Goal: Task Accomplishment & Management: Manage account settings

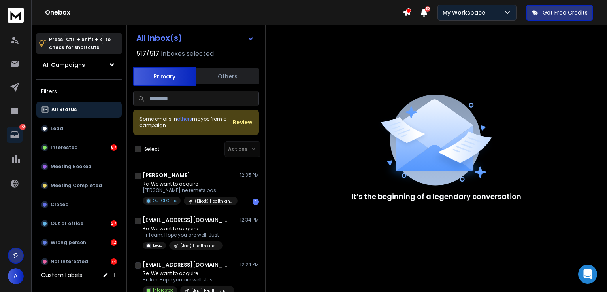
click at [465, 13] on p "My Workspace" at bounding box center [466, 13] width 46 height 8
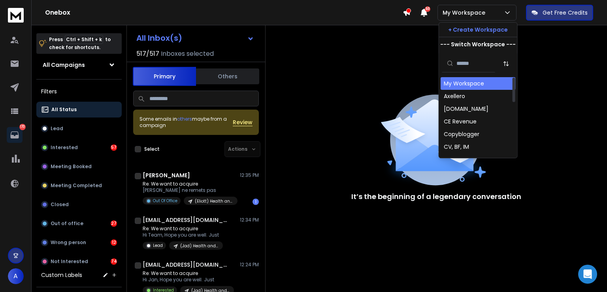
click at [459, 88] on div "My Workspace" at bounding box center [478, 83] width 75 height 13
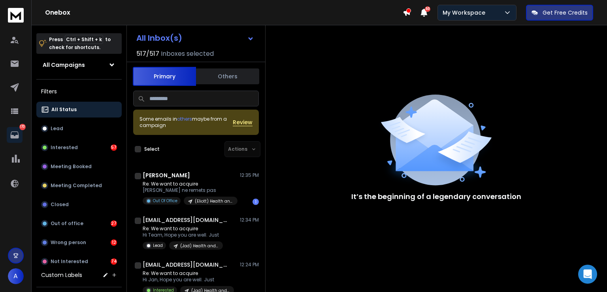
click at [500, 9] on div "My Workspace" at bounding box center [477, 13] width 69 height 8
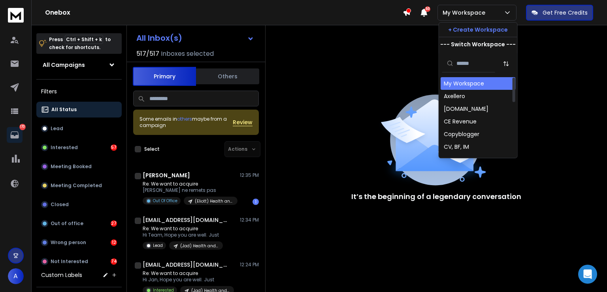
click at [491, 84] on div "My Workspace" at bounding box center [478, 83] width 75 height 13
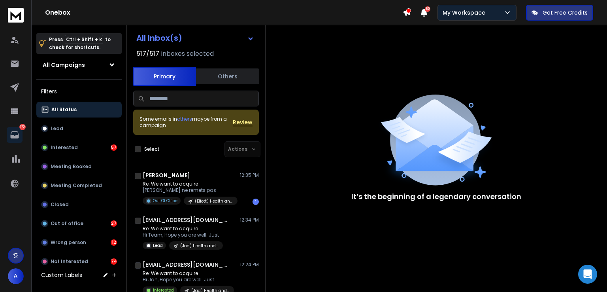
click at [494, 8] on button "My Workspace" at bounding box center [477, 13] width 79 height 16
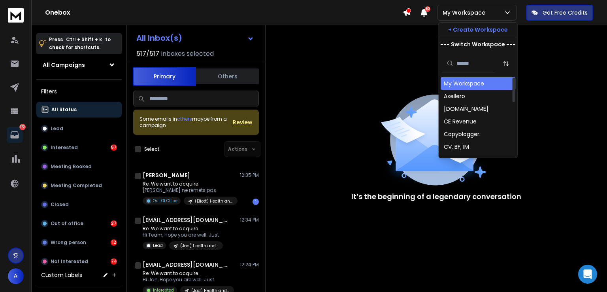
click at [480, 83] on div "My Workspace" at bounding box center [464, 83] width 40 height 8
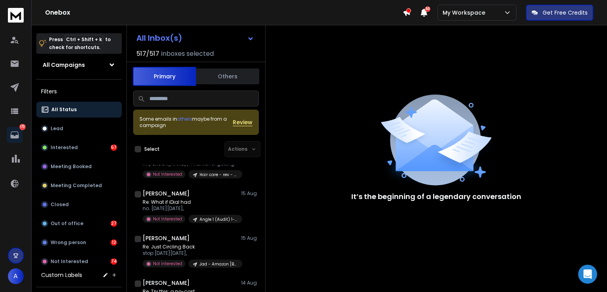
scroll to position [263, 0]
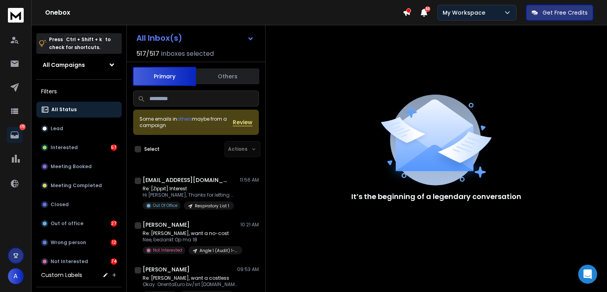
click at [483, 7] on button "My Workspace" at bounding box center [477, 13] width 79 height 16
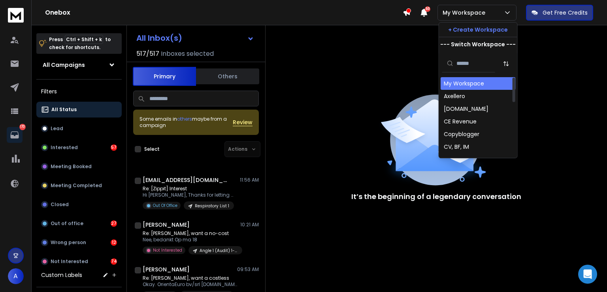
click at [470, 79] on div "My Workspace" at bounding box center [464, 83] width 40 height 8
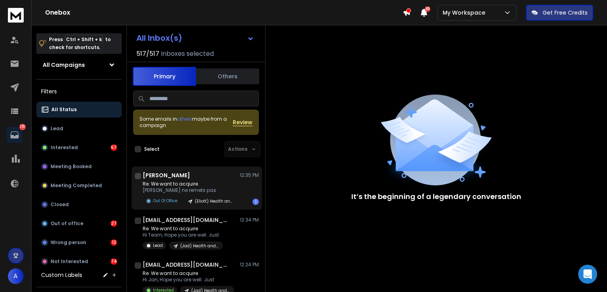
scroll to position [132, 0]
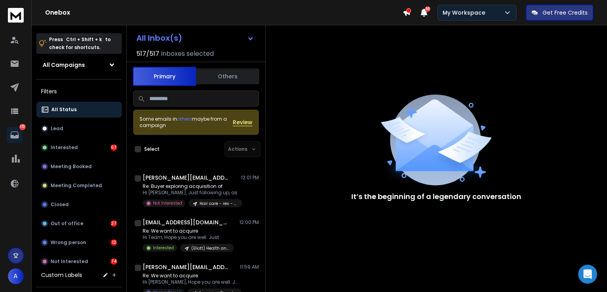
click at [441, 15] on button "My Workspace" at bounding box center [477, 13] width 79 height 16
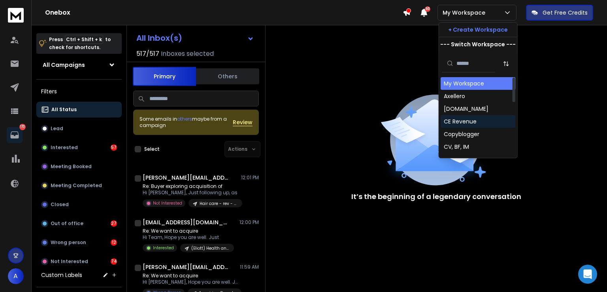
click at [472, 118] on div "CE Revenue" at bounding box center [460, 121] width 33 height 8
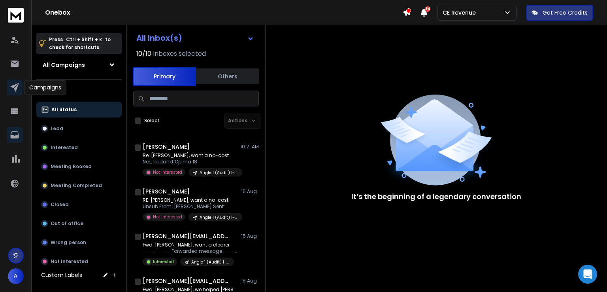
click at [18, 79] on link at bounding box center [15, 87] width 16 height 16
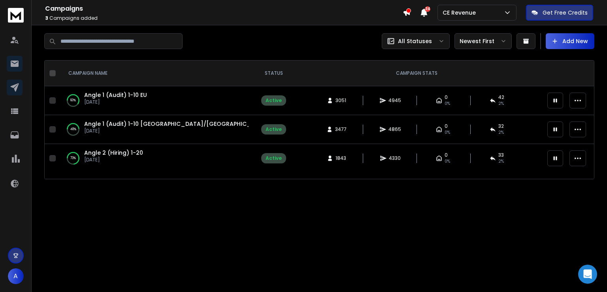
click at [22, 61] on body "Your warmest leads are on your site – Turn visits into conversations Reach Out …" at bounding box center [303, 146] width 607 height 292
click at [15, 65] on icon at bounding box center [15, 63] width 8 height 6
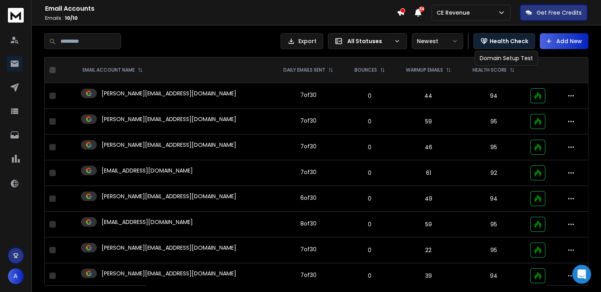
click at [502, 34] on button "Health Check" at bounding box center [505, 41] width 62 height 16
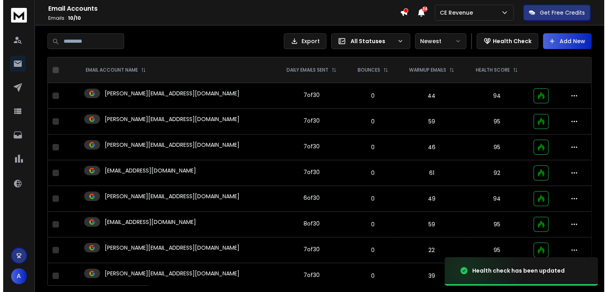
scroll to position [60, 0]
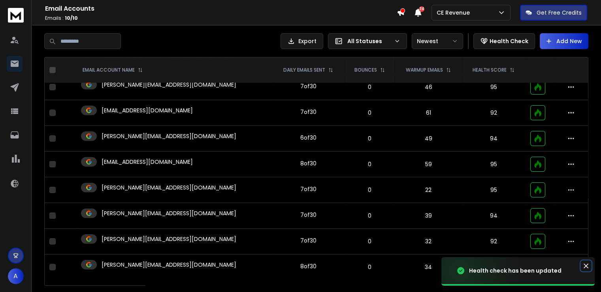
click at [585, 268] on icon "Notifications (F8)" at bounding box center [586, 266] width 8 height 8
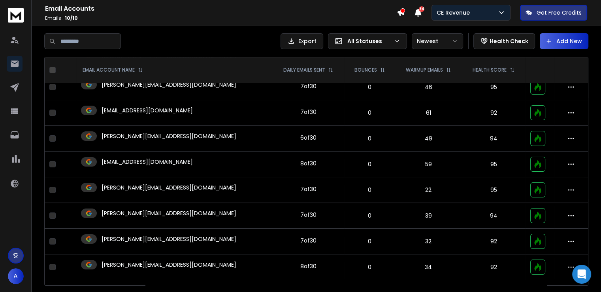
click at [470, 9] on p "CE Revenue" at bounding box center [455, 13] width 36 height 8
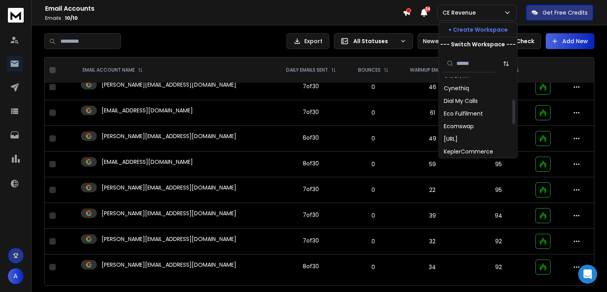
scroll to position [87, 0]
drag, startPoint x: 512, startPoint y: 94, endPoint x: 512, endPoint y: 121, distance: 26.9
click at [513, 121] on div at bounding box center [514, 116] width 3 height 25
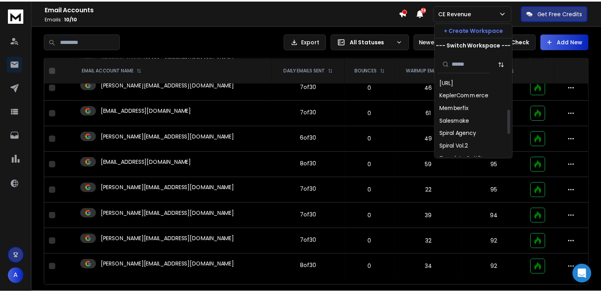
scroll to position [150, 0]
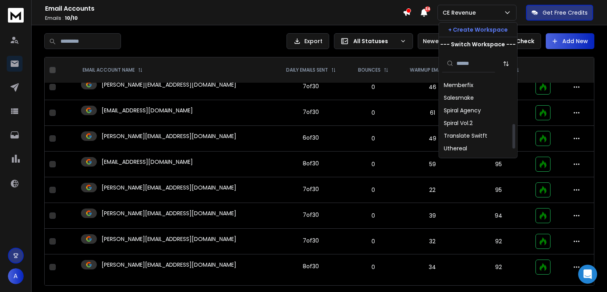
drag, startPoint x: 515, startPoint y: 114, endPoint x: 515, endPoint y: 134, distance: 19.8
click at [515, 134] on div at bounding box center [514, 136] width 3 height 25
click at [502, 144] on div "Uthereal" at bounding box center [478, 148] width 75 height 13
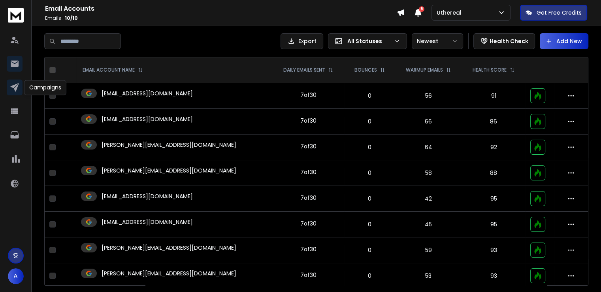
click at [13, 84] on icon at bounding box center [14, 87] width 9 height 9
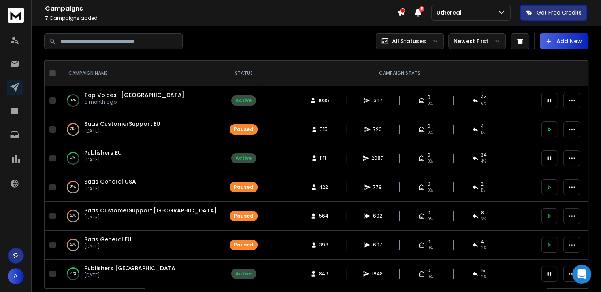
click at [144, 97] on div "17 % Top Voices | USA a month ago" at bounding box center [142, 100] width 150 height 19
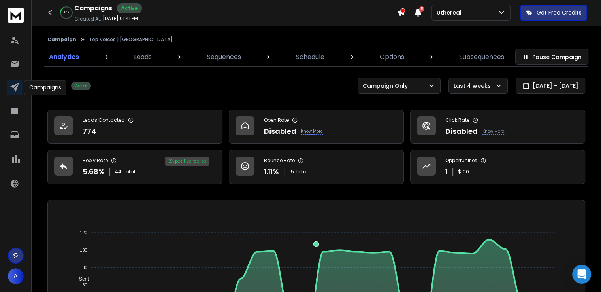
click at [19, 88] on link at bounding box center [15, 87] width 16 height 16
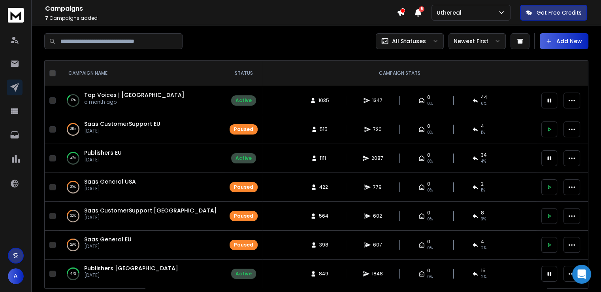
click at [115, 154] on span "Publishers EU" at bounding box center [103, 153] width 38 height 8
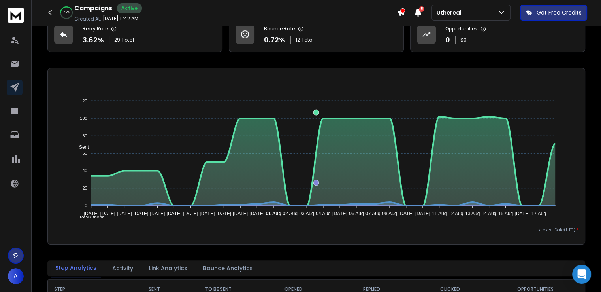
scroll to position [263, 0]
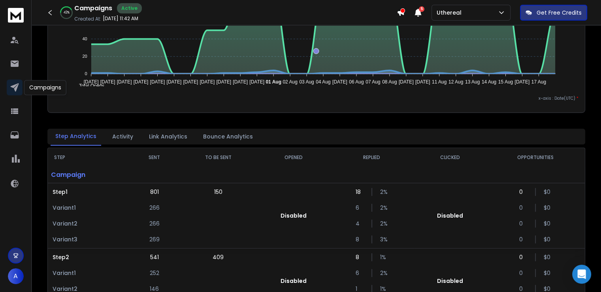
click at [21, 80] on link at bounding box center [15, 87] width 16 height 16
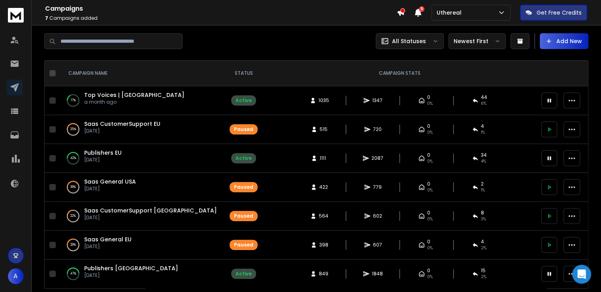
click at [128, 263] on td "47 % Publishers USA 2 months ago" at bounding box center [142, 273] width 166 height 29
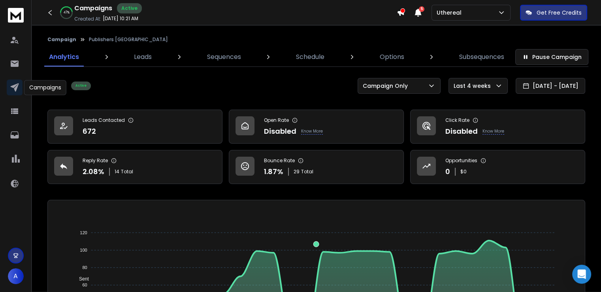
click at [16, 87] on icon at bounding box center [14, 87] width 8 height 8
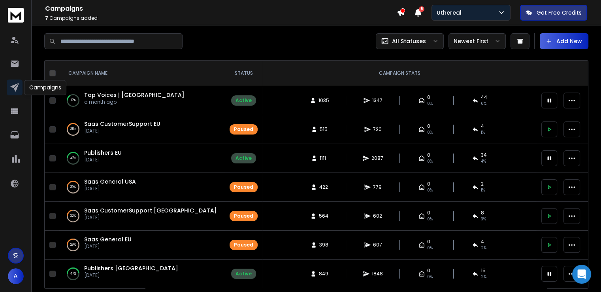
click at [447, 12] on p "Uthereal" at bounding box center [451, 13] width 28 height 8
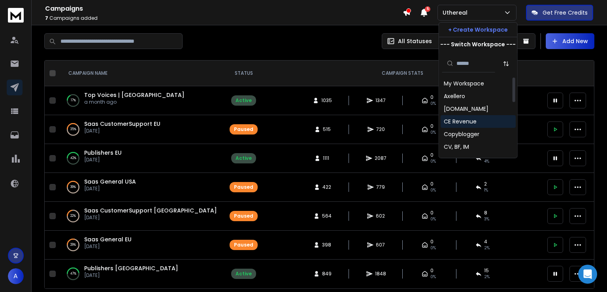
click at [476, 118] on div "CE Revenue" at bounding box center [460, 121] width 33 height 8
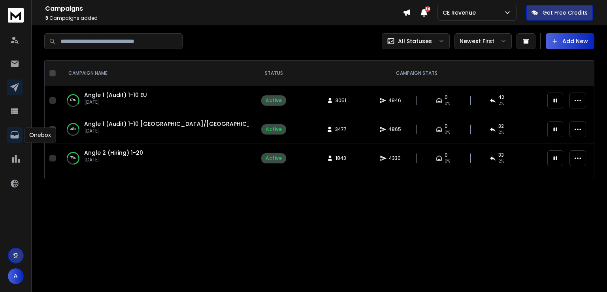
click at [14, 134] on icon at bounding box center [14, 134] width 9 height 9
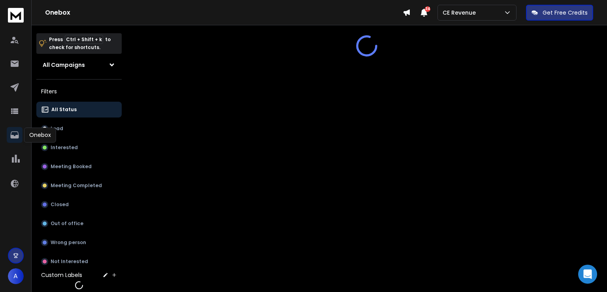
click at [14, 134] on icon at bounding box center [14, 134] width 9 height 9
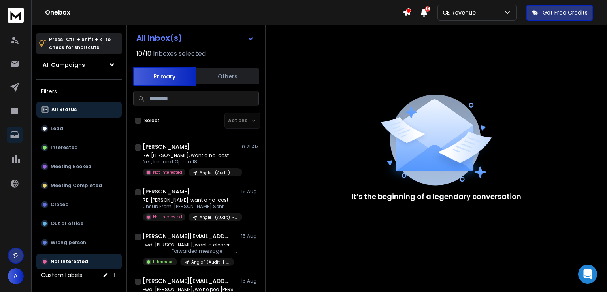
click at [77, 257] on button "Not Interested" at bounding box center [78, 261] width 85 height 16
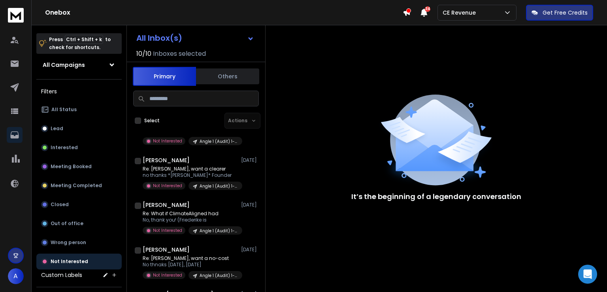
scroll to position [922, 0]
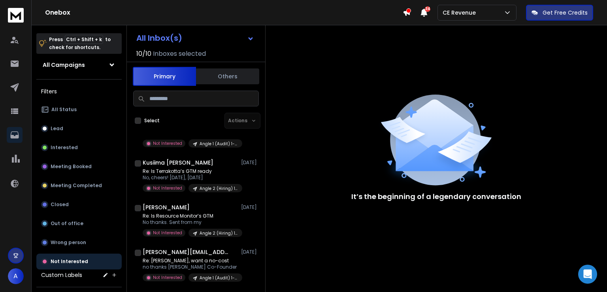
click at [247, 103] on input at bounding box center [196, 99] width 126 height 16
click at [137, 121] on button "SELECT THIS PAGE" at bounding box center [138, 120] width 6 height 6
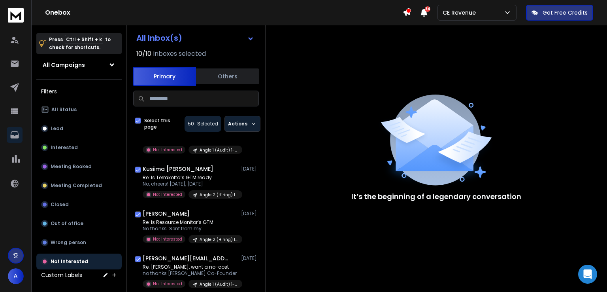
click at [239, 128] on button "Actions" at bounding box center [243, 124] width 36 height 16
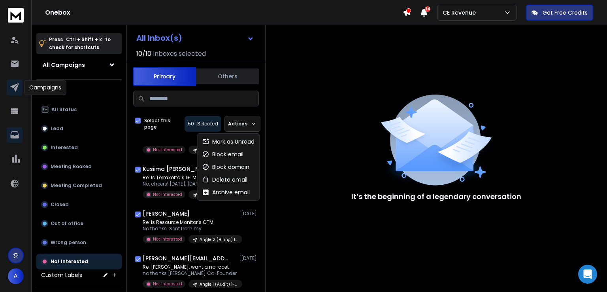
click at [17, 87] on icon at bounding box center [14, 87] width 9 height 9
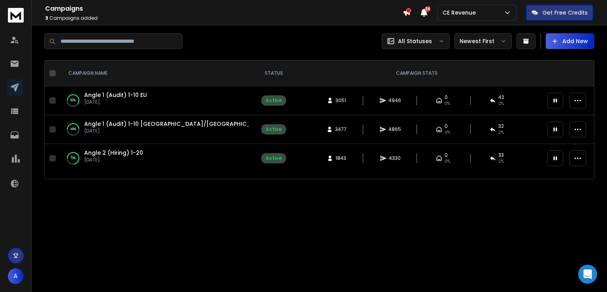
click at [183, 108] on div "60 % Angle 1 (Audit) 1-10 EU 3 months ago" at bounding box center [158, 100] width 182 height 19
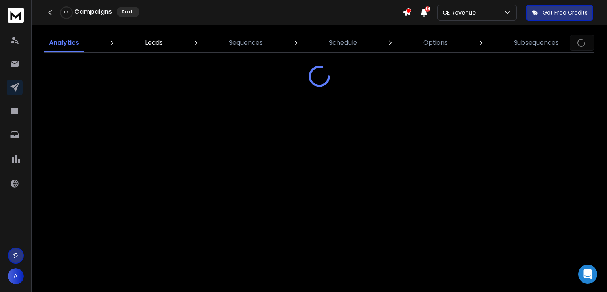
click at [152, 43] on p "Leads" at bounding box center [154, 42] width 18 height 9
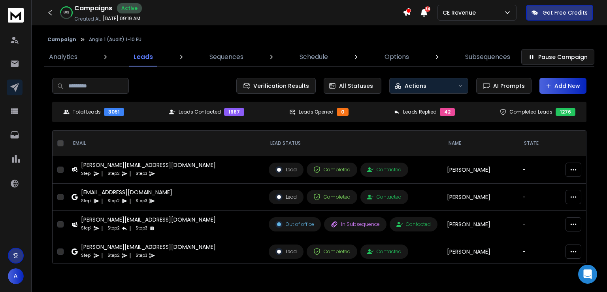
click at [410, 89] on p "Actions" at bounding box center [416, 86] width 22 height 8
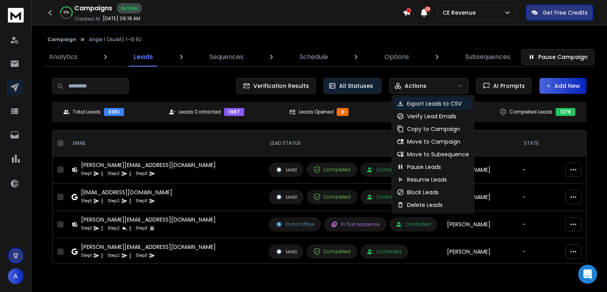
click at [373, 86] on p "All Statuses" at bounding box center [356, 86] width 34 height 8
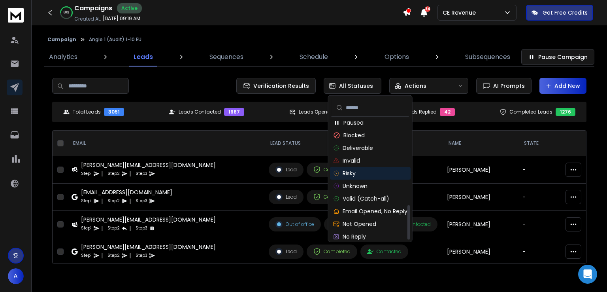
scroll to position [286, 0]
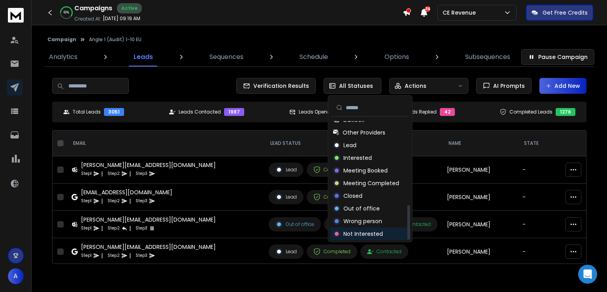
click at [372, 231] on p "Not Interested" at bounding box center [363, 234] width 40 height 8
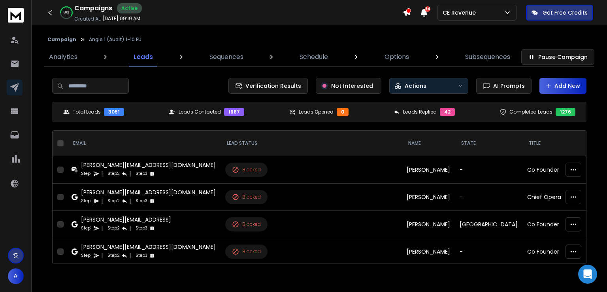
click at [463, 87] on icon "button" at bounding box center [461, 86] width 6 height 6
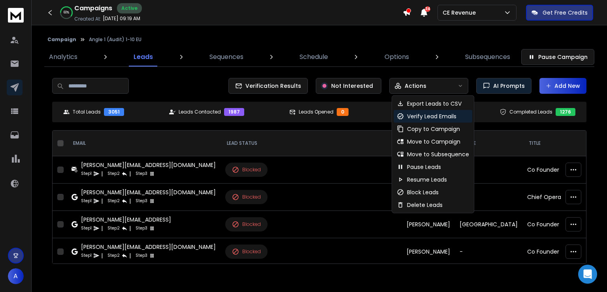
click at [504, 78] on button "AI Prompts" at bounding box center [503, 86] width 55 height 16
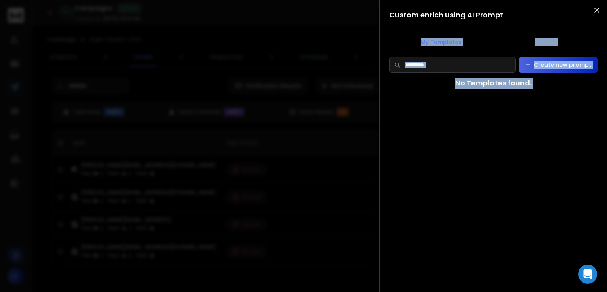
click at [593, 8] on div "Campaign AI Prompt Sheet Custom enrich using AI Prompt My Templates AI Jobs Cre…" at bounding box center [493, 146] width 228 height 292
click at [597, 8] on icon "button" at bounding box center [597, 10] width 8 height 8
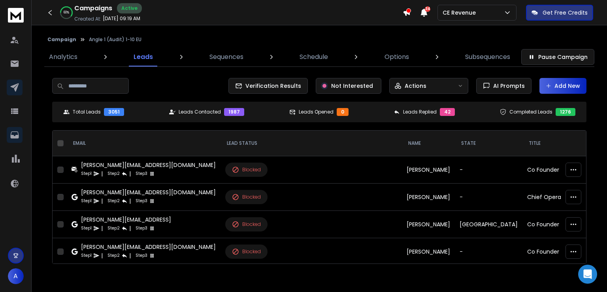
click at [9, 134] on link at bounding box center [15, 135] width 16 height 16
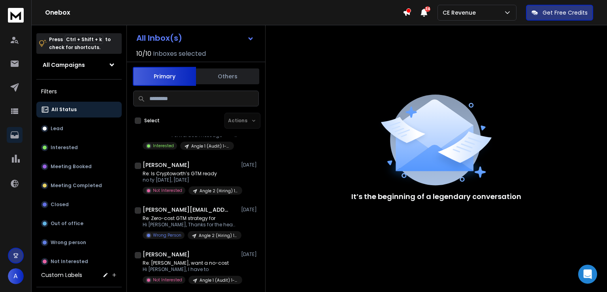
scroll to position [1034, 0]
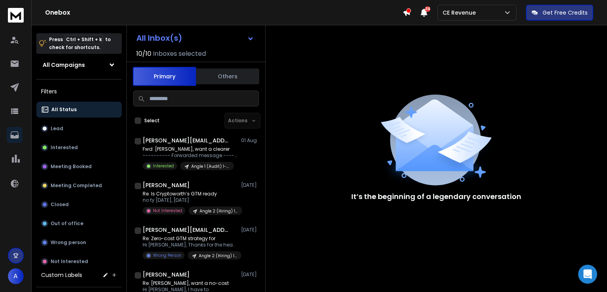
click at [100, 261] on button "Not Interested" at bounding box center [78, 261] width 85 height 16
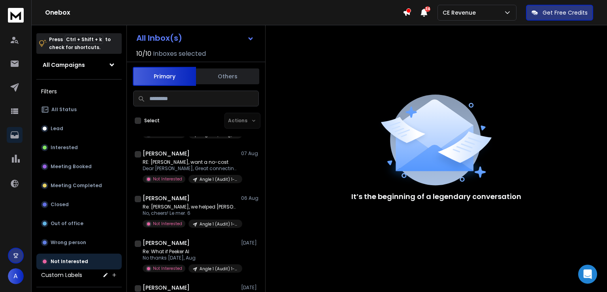
scroll to position [659, 0]
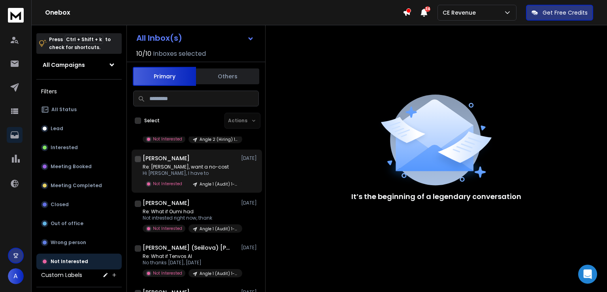
click at [226, 173] on p "Hi Mark, I have to" at bounding box center [190, 173] width 95 height 6
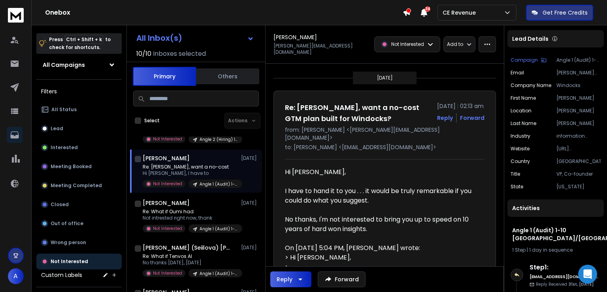
scroll to position [527, 0]
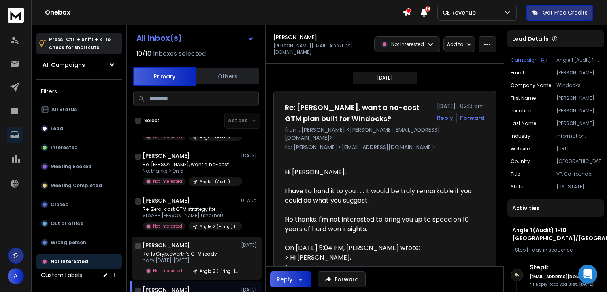
click at [240, 253] on div "Re: Is Cryptoworth’s GTM ready no ty On Tue, Jul Not Interested Angle 2 (Hiring…" at bounding box center [193, 263] width 100 height 24
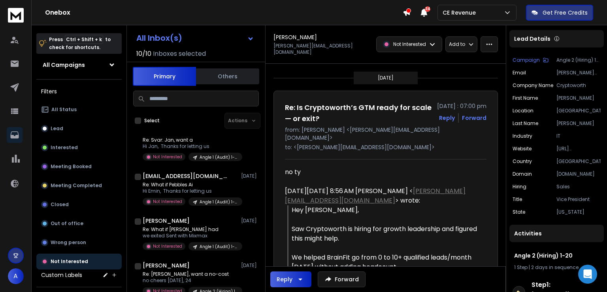
scroll to position [1844, 0]
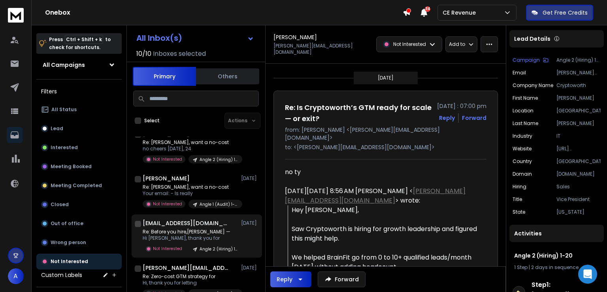
click at [212, 231] on p "Re: Before you hire,Austin —" at bounding box center [190, 231] width 95 height 6
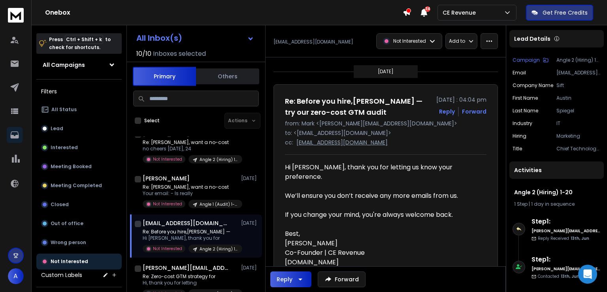
scroll to position [132, 0]
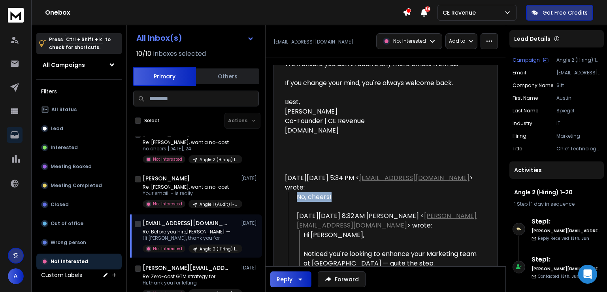
copy div "No, cheers!"
drag, startPoint x: 298, startPoint y: 187, endPoint x: 342, endPoint y: 188, distance: 43.9
click at [342, 192] on div "No, cheers!" at bounding box center [388, 196] width 183 height 9
click at [561, 97] on p "Austin" at bounding box center [579, 98] width 44 height 6
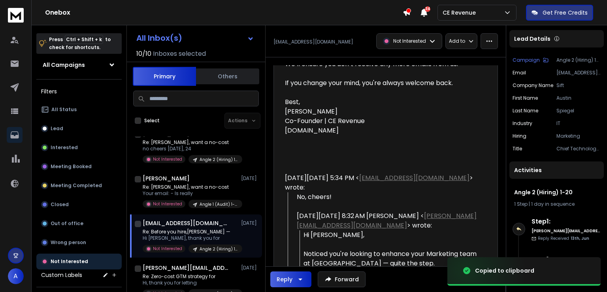
click at [567, 112] on p "Spiegel" at bounding box center [579, 111] width 44 height 6
click at [559, 81] on div "Campaign Angle 2 (Hiring) 1-20 Email aspiegel@siftstack.com Company Name Sift F…" at bounding box center [557, 104] width 94 height 114
click at [559, 86] on p "Sift" at bounding box center [579, 85] width 44 height 6
copy h1 "Angle 2 (Hiring) 1-20"
drag, startPoint x: 576, startPoint y: 191, endPoint x: 514, endPoint y: 195, distance: 61.8
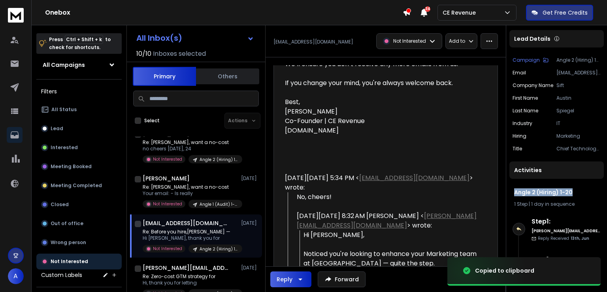
click at [514, 195] on div "Angle 2 (Hiring) 1-20 1 Step | 1 day in sequence" at bounding box center [557, 197] width 94 height 19
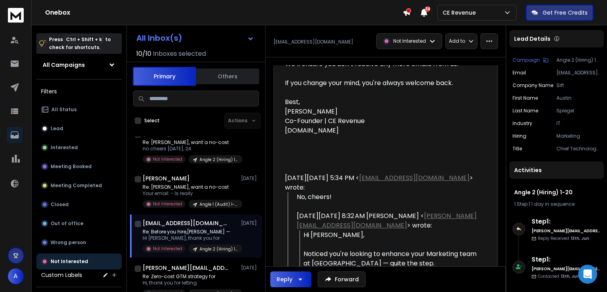
click at [569, 70] on p "aspiegel@siftstack.com" at bounding box center [579, 73] width 44 height 6
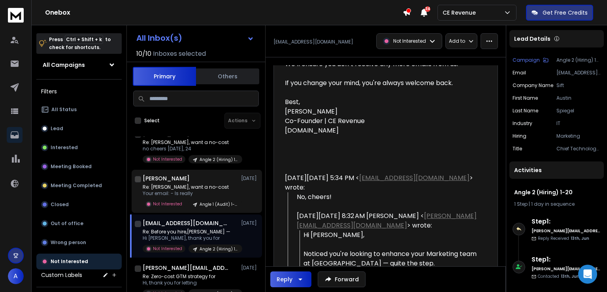
click at [234, 191] on p "Your email: - Is really" at bounding box center [190, 193] width 95 height 6
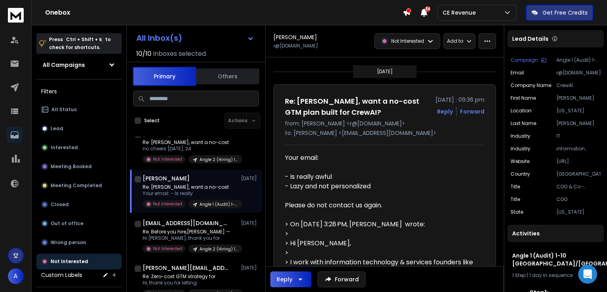
scroll to position [1713, 0]
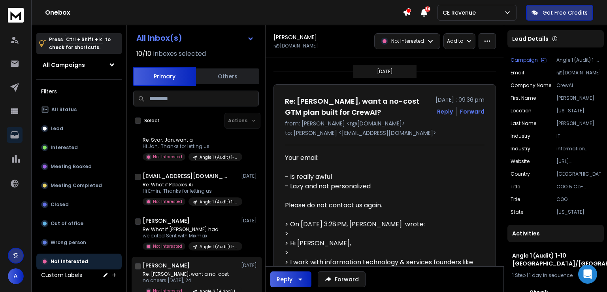
click at [252, 267] on p "24 Jun" at bounding box center [250, 265] width 18 height 6
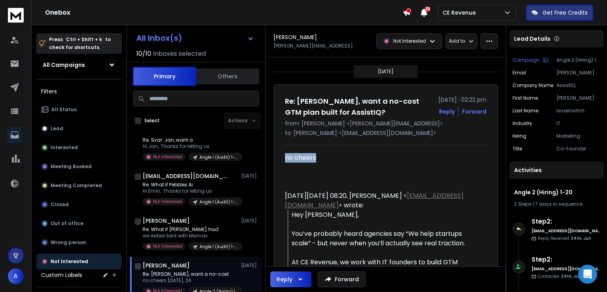
copy div "no cheers"
drag, startPoint x: 282, startPoint y: 160, endPoint x: 325, endPoint y: 156, distance: 42.9
copy h1 "Angle 2 (Hiring) 1-20"
drag, startPoint x: 583, startPoint y: 192, endPoint x: 513, endPoint y: 195, distance: 69.2
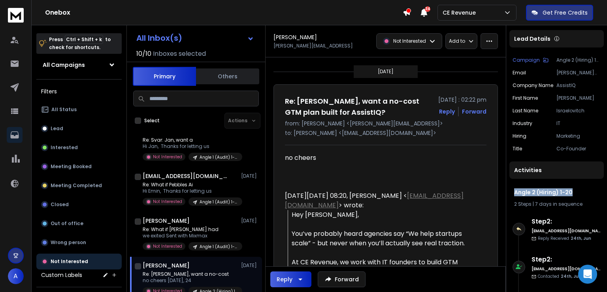
click at [513, 195] on div "Angle 2 (Hiring) 1-20 2 Steps | 7 days in sequence" at bounding box center [557, 197] width 94 height 19
copy p "Lisa Israelovitch"
drag, startPoint x: 300, startPoint y: 122, endPoint x: 296, endPoint y: 55, distance: 67.7
click at [342, 120] on p "from: Lisa Israelovitch <lisa@assistiq.ai>" at bounding box center [386, 123] width 202 height 8
click at [574, 73] on p "lisa@assistiq.ai" at bounding box center [579, 73] width 44 height 6
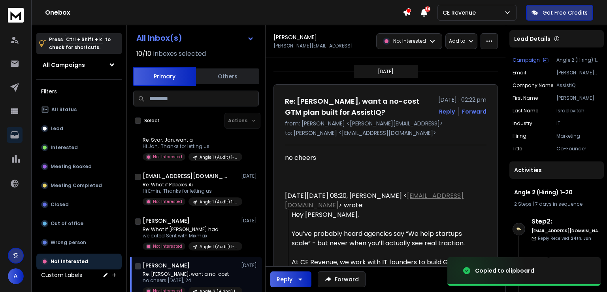
click at [564, 83] on p "AssistIQ" at bounding box center [579, 85] width 44 height 6
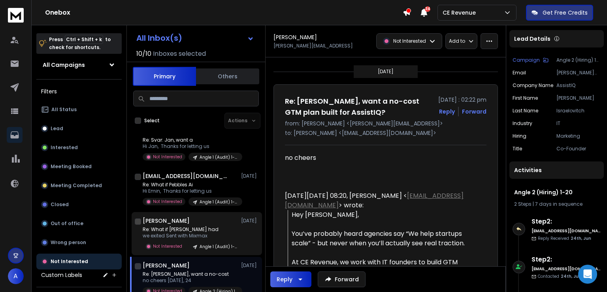
click at [218, 236] on p "we exited Sent with Mixmax" at bounding box center [190, 235] width 95 height 6
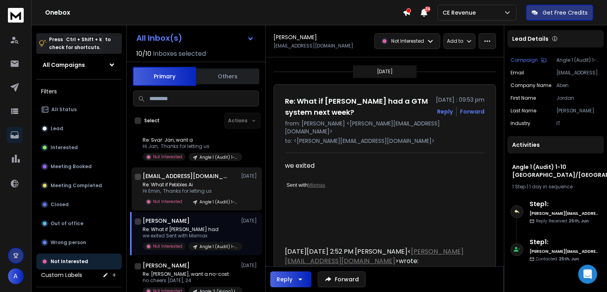
click at [215, 184] on p "Re: What if Pebbles Ai" at bounding box center [190, 184] width 95 height 6
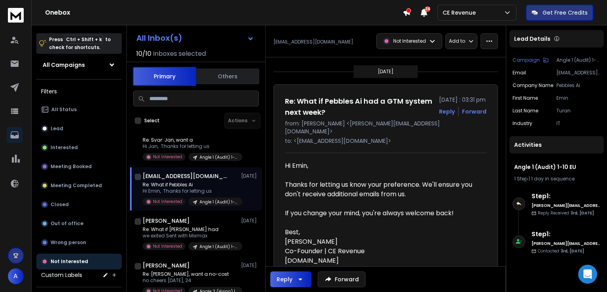
scroll to position [132, 0]
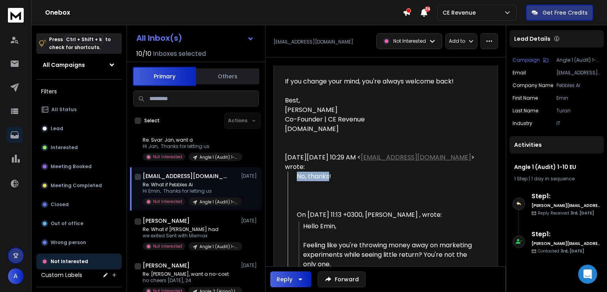
copy div "No, thanks"
copy div "No, thanks!"
drag, startPoint x: 295, startPoint y: 168, endPoint x: 336, endPoint y: 168, distance: 41.1
copy h1 "Angle 1 (Audit) 1-10 EU"
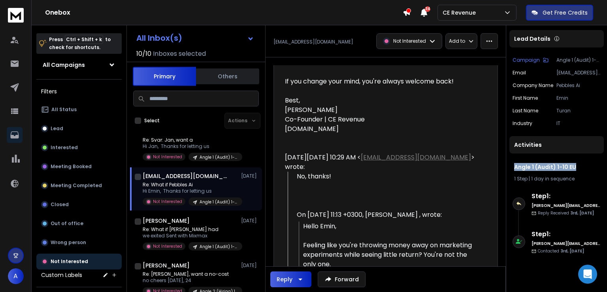
drag, startPoint x: 586, startPoint y: 165, endPoint x: 511, endPoint y: 166, distance: 74.7
click at [512, 168] on div "Angle 1 (Audit) 1-10 EU 1 Step | 1 day in sequence" at bounding box center [557, 172] width 94 height 19
click at [575, 72] on p "turan.emin@gtmsai.com" at bounding box center [579, 73] width 44 height 6
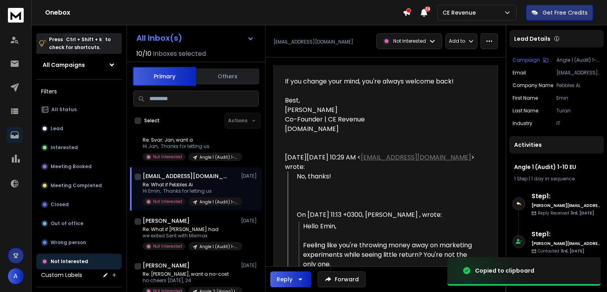
scroll to position [0, 0]
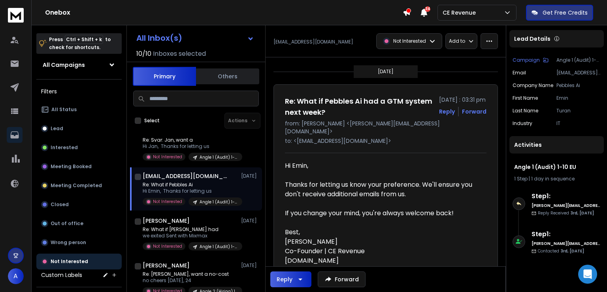
click at [563, 100] on p "Emin" at bounding box center [579, 98] width 44 height 6
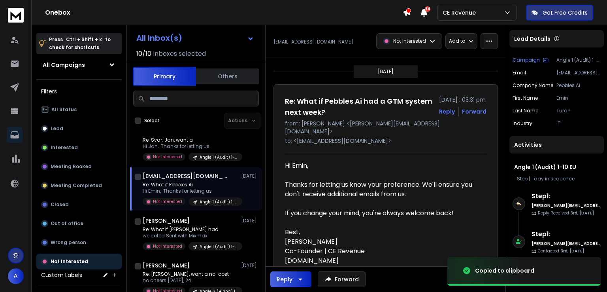
click at [572, 85] on p "Pebbles Ai" at bounding box center [579, 85] width 44 height 6
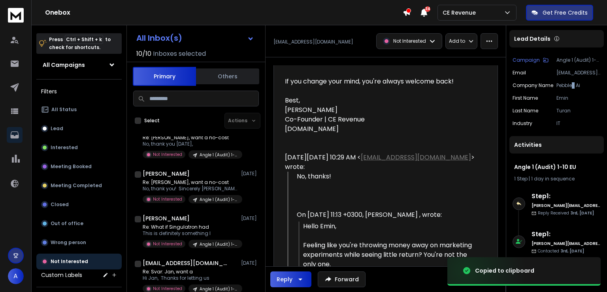
scroll to position [1713, 0]
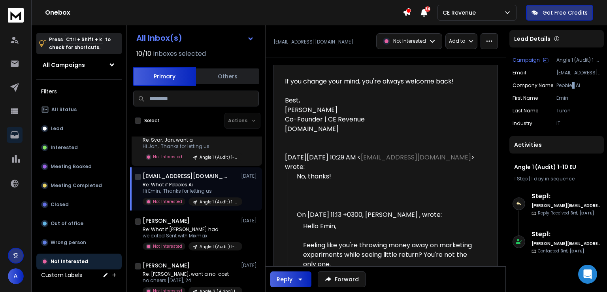
click at [240, 149] on div "Re: Svar: Jan, want a Hi Jan, Thanks for letting us Not Interested Angle 1 (Aud…" at bounding box center [193, 149] width 100 height 24
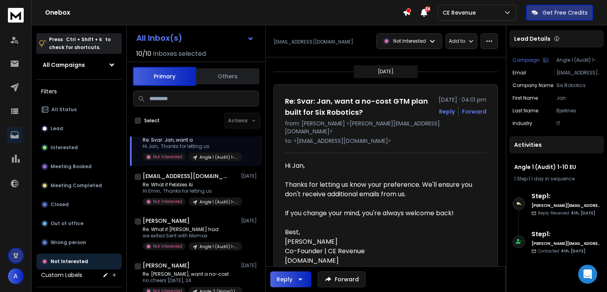
scroll to position [132, 0]
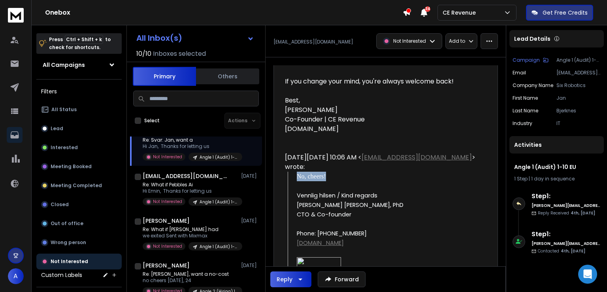
copy span "No, cheers!"
drag, startPoint x: 294, startPoint y: 169, endPoint x: 337, endPoint y: 138, distance: 52.6
copy span "Jan Dyre Bjerknes"
drag, startPoint x: 297, startPoint y: 198, endPoint x: 346, endPoint y: 194, distance: 49.2
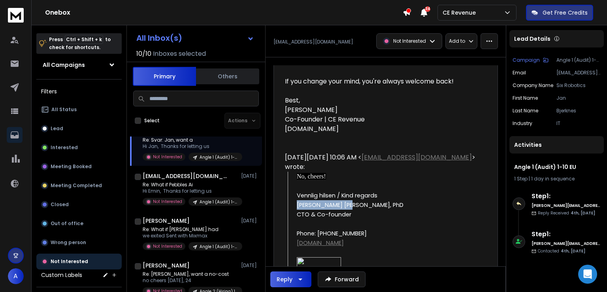
click at [346, 201] on span "Jan Dyre Bjerknes, PhD" at bounding box center [350, 205] width 107 height 8
click at [564, 87] on p "Six Robotics" at bounding box center [579, 85] width 44 height 6
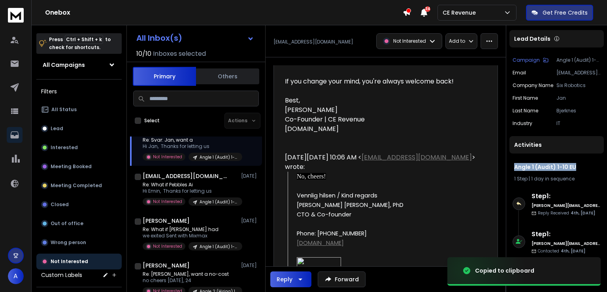
drag, startPoint x: 583, startPoint y: 165, endPoint x: 516, endPoint y: 165, distance: 67.6
click at [516, 165] on h1 "Angle 1 (Audit) 1-10 EU" at bounding box center [556, 167] width 85 height 8
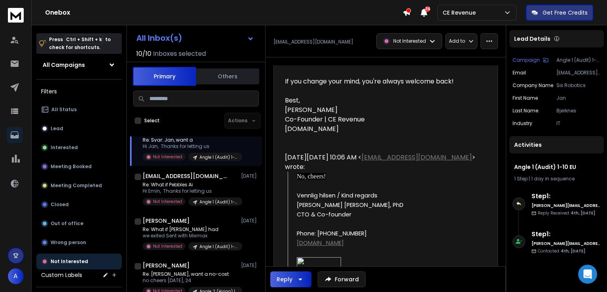
click at [566, 73] on p "jandyre@sixrobotics.com" at bounding box center [579, 73] width 44 height 6
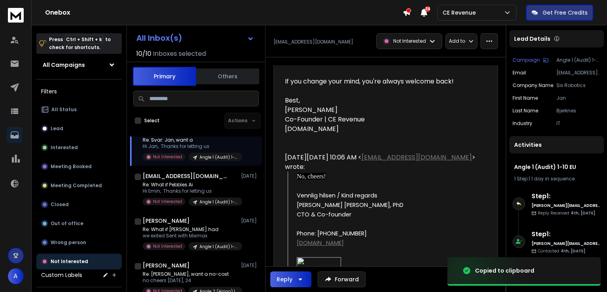
scroll to position [1581, 0]
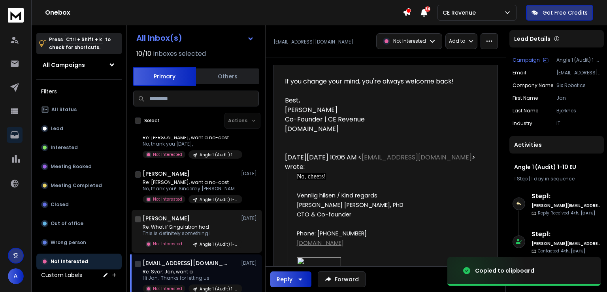
click at [250, 222] on div "Janos Dobronszki 09 Jul" at bounding box center [201, 218] width 116 height 8
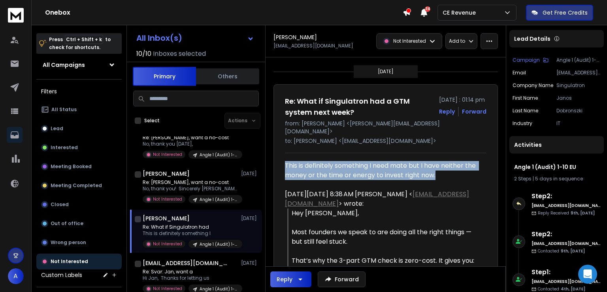
drag, startPoint x: 284, startPoint y: 156, endPoint x: 458, endPoint y: 170, distance: 174.5
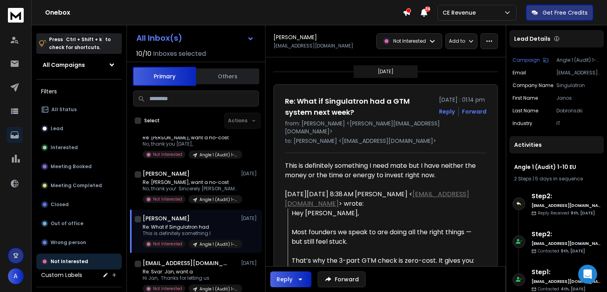
click at [300, 124] on p "from: Janos Dobronszki <janos@singulatron.com>" at bounding box center [386, 127] width 202 height 16
click at [300, 125] on p "from: Janos Dobronszki <janos@singulatron.com>" at bounding box center [386, 127] width 202 height 16
drag, startPoint x: 300, startPoint y: 125, endPoint x: 286, endPoint y: 9, distance: 116.7
click at [348, 124] on p "from: Janos Dobronszki <janos@singulatron.com>" at bounding box center [386, 127] width 202 height 16
click at [566, 85] on p "Singulatron" at bounding box center [579, 85] width 44 height 6
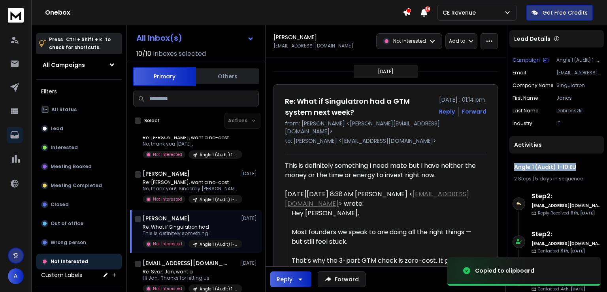
drag, startPoint x: 578, startPoint y: 165, endPoint x: 512, endPoint y: 168, distance: 65.7
click at [512, 168] on div "Angle 1 (Audit) 1-10 EU 2 Steps | 5 days in sequence" at bounding box center [557, 172] width 94 height 19
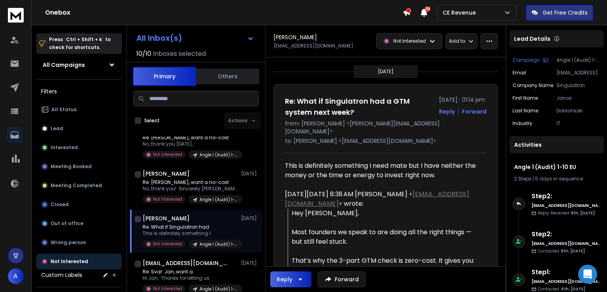
drag, startPoint x: 561, startPoint y: 75, endPoint x: 527, endPoint y: 67, distance: 35.7
click at [561, 75] on p "janos@singulatron.com" at bounding box center [579, 73] width 44 height 6
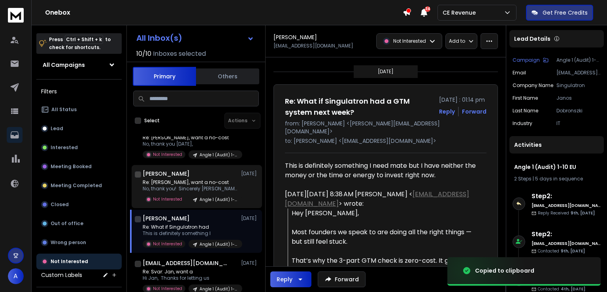
click at [213, 187] on p "No, thank you! Sincerely Alexandre R > On" at bounding box center [190, 188] width 95 height 6
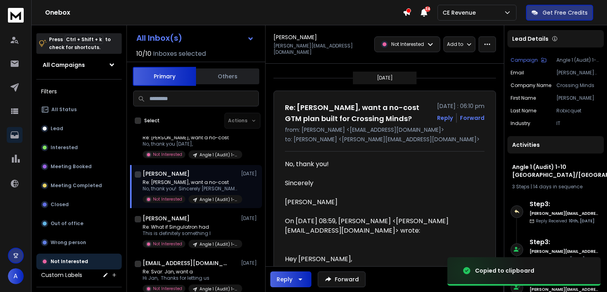
scroll to position [1449, 0]
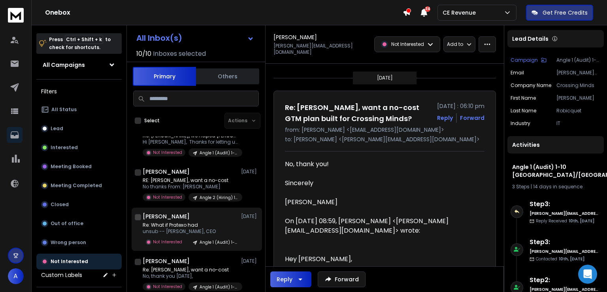
click at [231, 227] on p "Re: What if Pratexo had" at bounding box center [190, 225] width 95 height 6
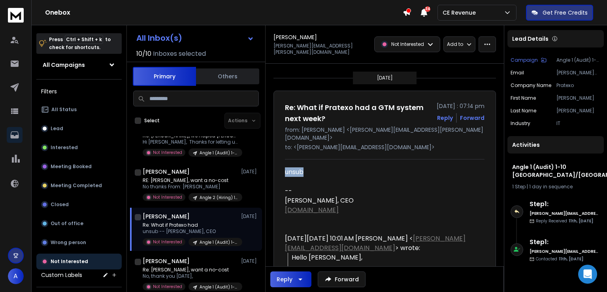
drag, startPoint x: 291, startPoint y: 154, endPoint x: 313, endPoint y: 155, distance: 22.1
click at [313, 167] on div "unsub" at bounding box center [381, 171] width 193 height 9
drag, startPoint x: 285, startPoint y: 185, endPoint x: 332, endPoint y: 188, distance: 47.5
click at [566, 85] on p "Pratexo" at bounding box center [579, 85] width 44 height 6
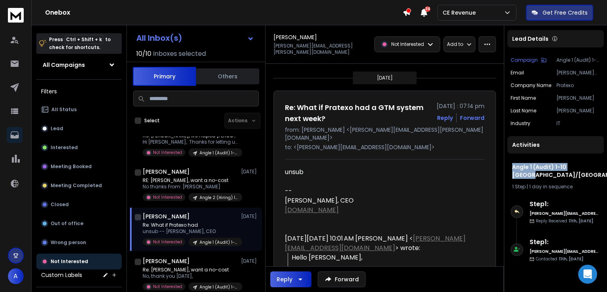
drag, startPoint x: 593, startPoint y: 166, endPoint x: 514, endPoint y: 169, distance: 79.1
click at [514, 169] on div "Angle 1 (Audit) 1-10 USA/CA 1 Step | 1 day in sequence" at bounding box center [556, 176] width 96 height 27
click at [593, 72] on p "blaine.mathieu@pratexo.com" at bounding box center [579, 73] width 44 height 6
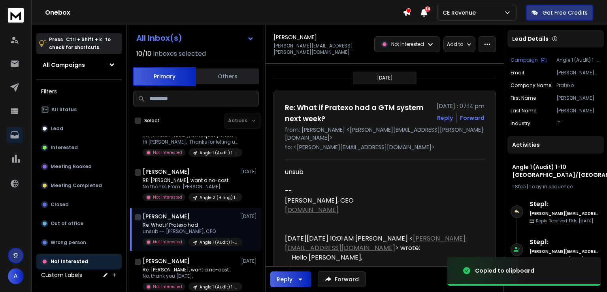
scroll to position [1317, 0]
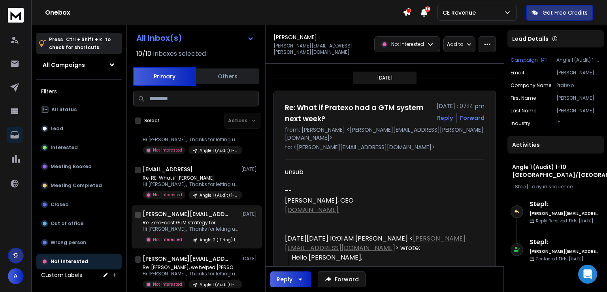
click at [242, 238] on div "Re: Zero-cost GTM strategy for Hi Hank, Thanks for letting us Not Interested An…" at bounding box center [201, 231] width 116 height 24
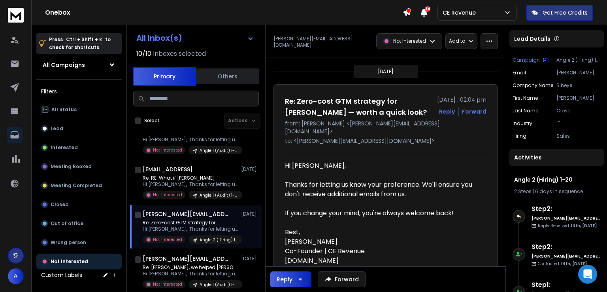
scroll to position [132, 0]
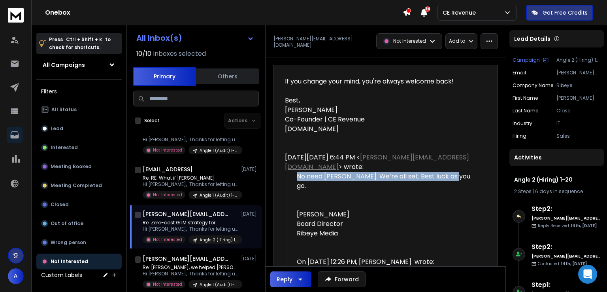
drag, startPoint x: 297, startPoint y: 168, endPoint x: 360, endPoint y: 85, distance: 104.4
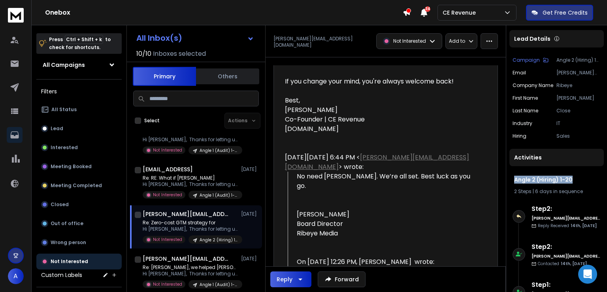
drag, startPoint x: 574, startPoint y: 176, endPoint x: 419, endPoint y: 105, distance: 170.3
click at [513, 176] on div "Angle 2 (Hiring) 1-20 2 Steps | 6 days in sequence" at bounding box center [557, 185] width 94 height 19
click at [589, 72] on p "hank@ribeye.media" at bounding box center [579, 73] width 44 height 6
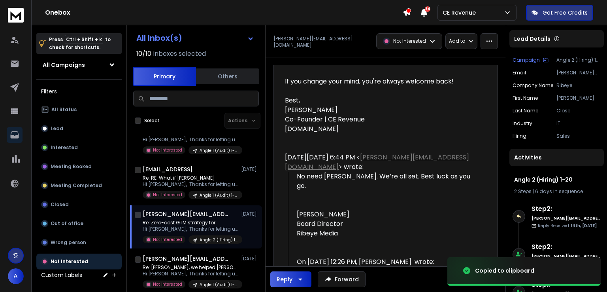
click at [565, 87] on p "Ribeye" at bounding box center [579, 85] width 44 height 6
drag, startPoint x: 294, startPoint y: 196, endPoint x: 349, endPoint y: 195, distance: 55.3
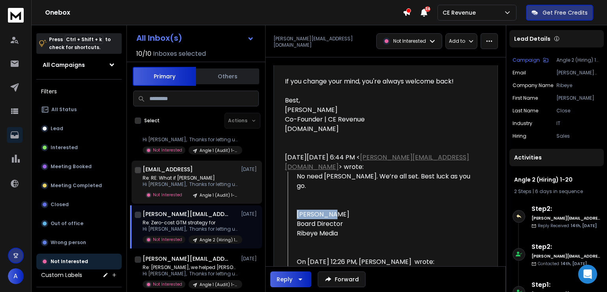
click at [233, 173] on div "ccalder@wingman.ai 17 Jul" at bounding box center [201, 169] width 116 height 8
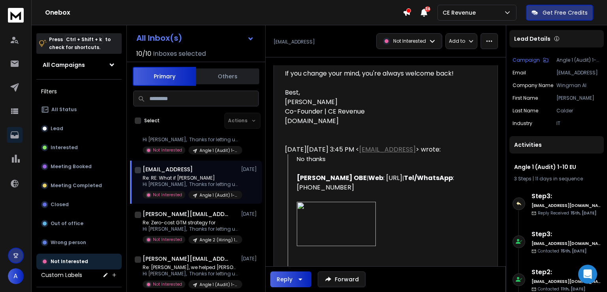
scroll to position [1186, 0]
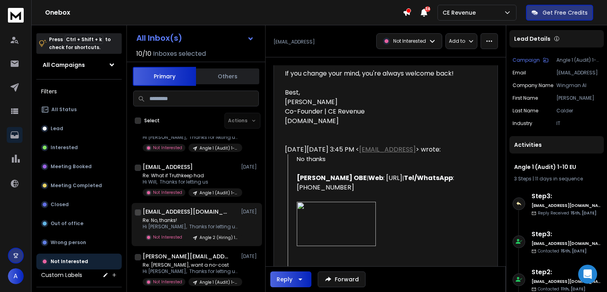
click at [224, 219] on p "Re: No, thanks!" at bounding box center [190, 220] width 95 height 6
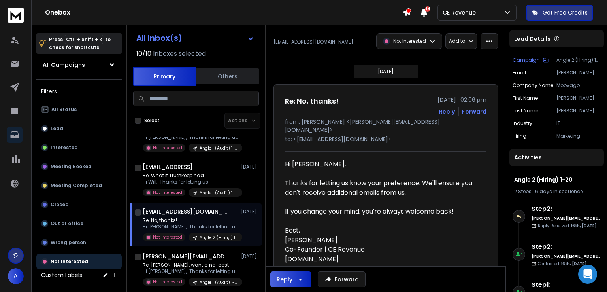
scroll to position [132, 0]
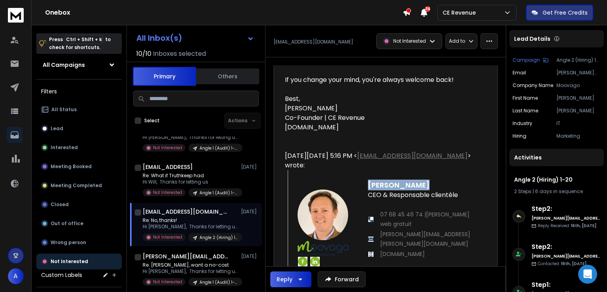
drag, startPoint x: 370, startPoint y: 176, endPoint x: 437, endPoint y: 174, distance: 67.2
click at [437, 179] on h2 "Franck DUBOIS" at bounding box center [424, 184] width 112 height 11
click at [563, 86] on p "Moovago" at bounding box center [579, 85] width 44 height 6
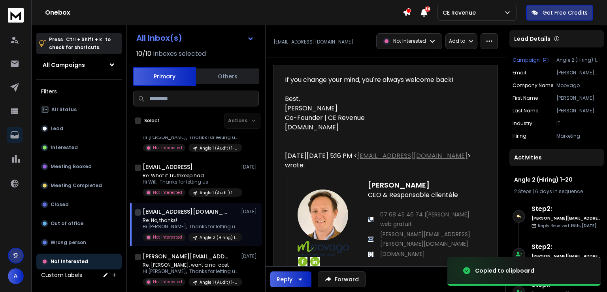
click at [586, 73] on p "franck.dubois@moovago.com" at bounding box center [579, 73] width 44 height 6
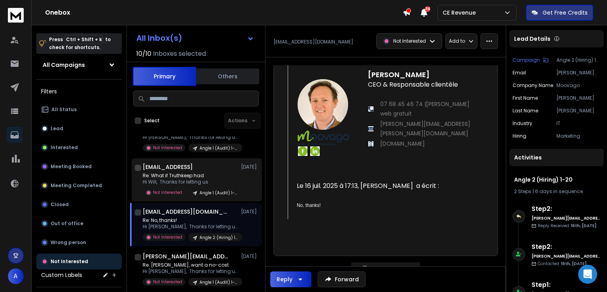
click at [241, 166] on p "21 Jul" at bounding box center [250, 167] width 18 height 6
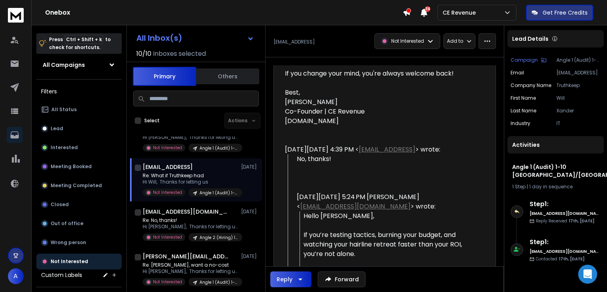
scroll to position [1054, 0]
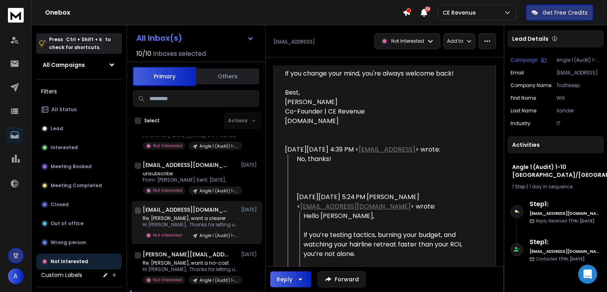
click at [245, 220] on div "Re: David, want a clearer Hi David, Thanks for letting us Not Interested Angle …" at bounding box center [201, 227] width 116 height 24
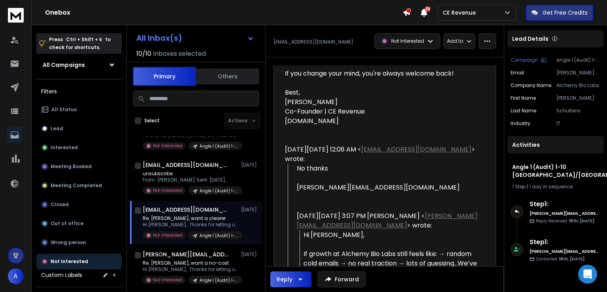
scroll to position [922, 0]
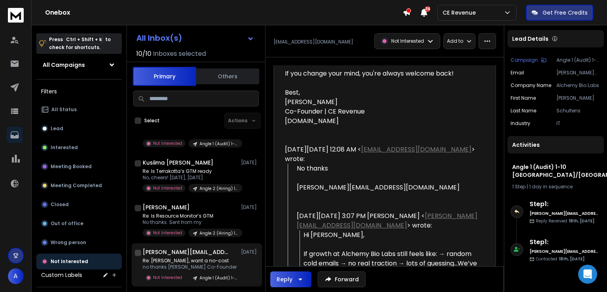
click at [243, 261] on div "Re: Michael, want a no-cost no thanks Michael Michelis Co-Founder Not Intereste…" at bounding box center [201, 269] width 116 height 24
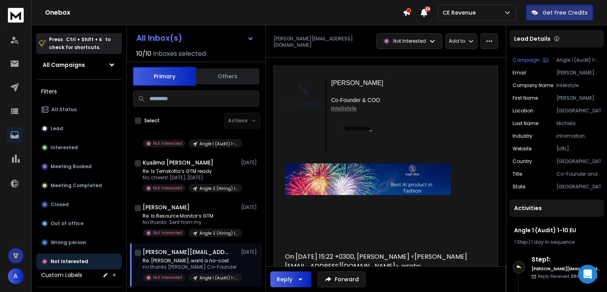
scroll to position [0, 0]
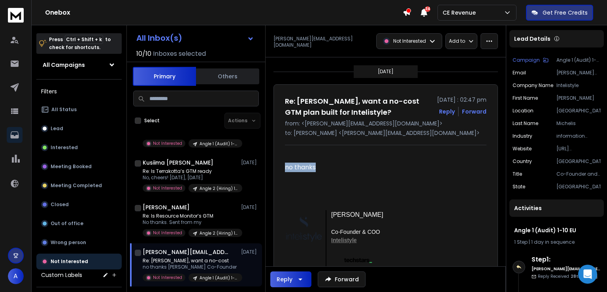
drag, startPoint x: 348, startPoint y: 167, endPoint x: 282, endPoint y: 167, distance: 65.6
drag, startPoint x: 577, startPoint y: 230, endPoint x: 432, endPoint y: 125, distance: 179.3
click at [514, 230] on div "Angle 1 (Audit) 1-10 EU 1 Step | 1 day in sequence" at bounding box center [557, 235] width 94 height 19
drag, startPoint x: 332, startPoint y: 215, endPoint x: 378, endPoint y: 210, distance: 46.1
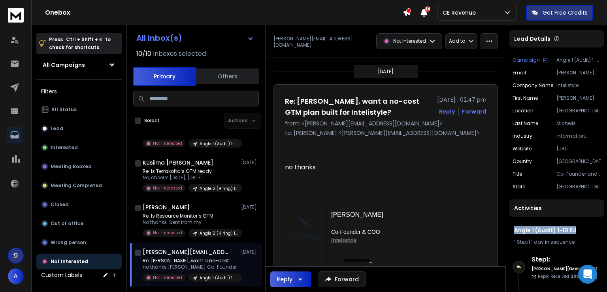
click at [378, 210] on td "Michael Michelis Co-Founder & COO Intelistyle" at bounding box center [354, 247] width 57 height 75
click at [563, 83] on p "Intelistyle" at bounding box center [579, 85] width 44 height 6
click at [568, 74] on p "michael@intelistyle.co.uk" at bounding box center [579, 73] width 44 height 6
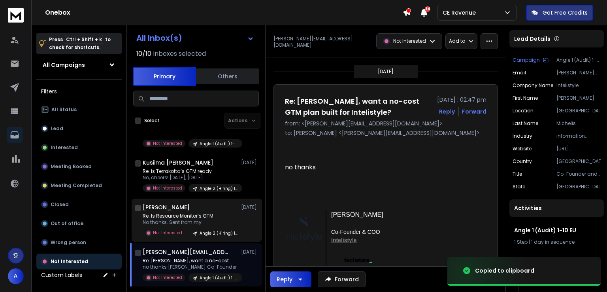
click at [244, 209] on p "28 Jul" at bounding box center [250, 207] width 18 height 6
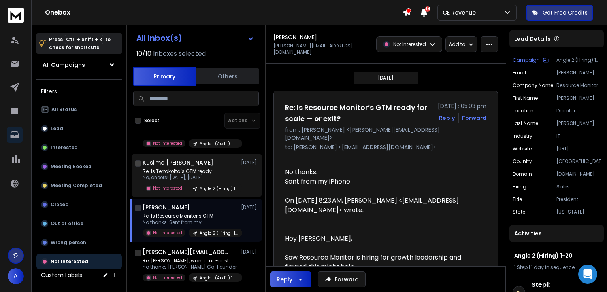
click at [247, 171] on div "Re: Is Terrakotta’s GTM ready No, cheers! On Mon, Jul Not Interested Angle 2 (H…" at bounding box center [201, 180] width 116 height 24
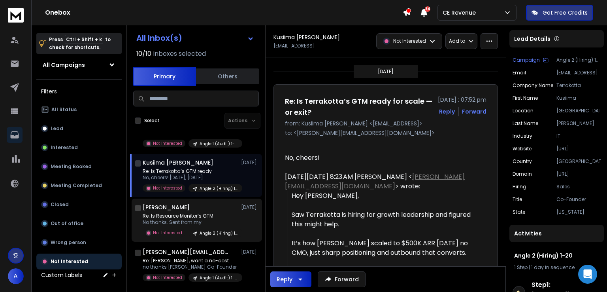
scroll to position [791, 0]
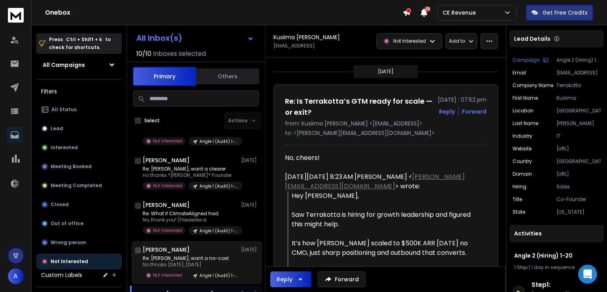
click at [248, 251] on p "29 Jul" at bounding box center [250, 249] width 18 height 6
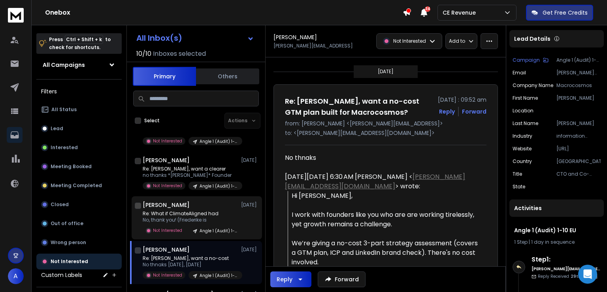
click at [246, 223] on div "Re: What if ClimateAligned had No, thank you! (Friederike is Not Interested Ang…" at bounding box center [201, 222] width 116 height 24
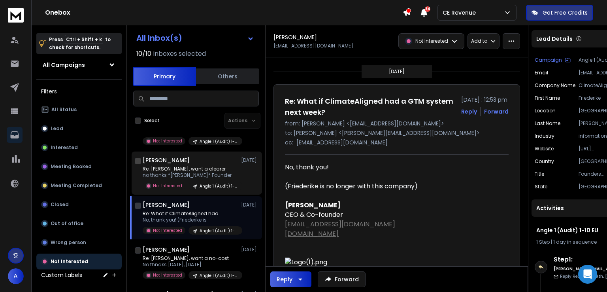
click at [238, 170] on div "Re: Josh, want a clearer no thanks *Josh Lyles* Founder Not Interested Angle 1 …" at bounding box center [193, 178] width 100 height 24
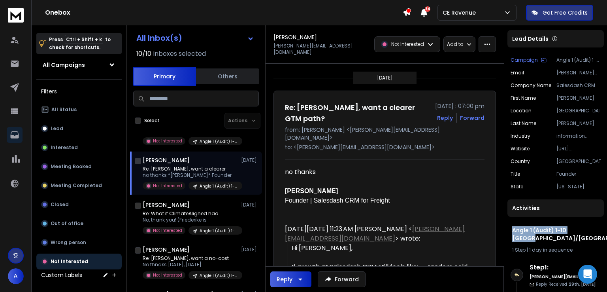
drag, startPoint x: 594, startPoint y: 226, endPoint x: 514, endPoint y: 232, distance: 79.6
click at [514, 232] on h1 "Angle 1 (Audit) 1-10 USA/CA" at bounding box center [555, 234] width 87 height 16
drag, startPoint x: 285, startPoint y: 173, endPoint x: 323, endPoint y: 173, distance: 38.7
click at [323, 177] on div "Josh Lyles Founder | Salesdash CRM for Freight" at bounding box center [381, 196] width 193 height 38
drag, startPoint x: 305, startPoint y: 153, endPoint x: 274, endPoint y: 154, distance: 30.5
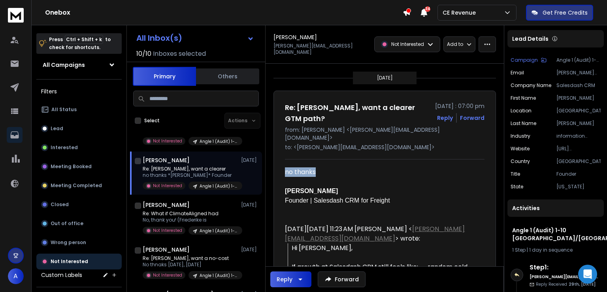
click at [575, 87] on p "Salesdash CRM" at bounding box center [579, 85] width 44 height 6
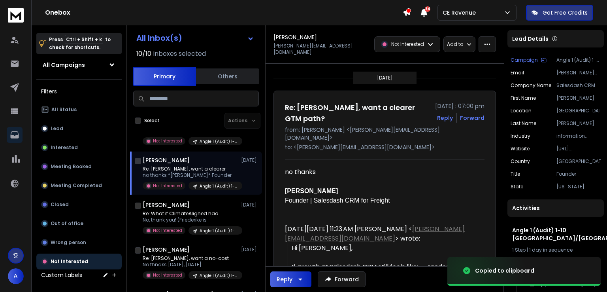
click at [565, 74] on p "josh@salesdashcrm.com" at bounding box center [579, 73] width 44 height 6
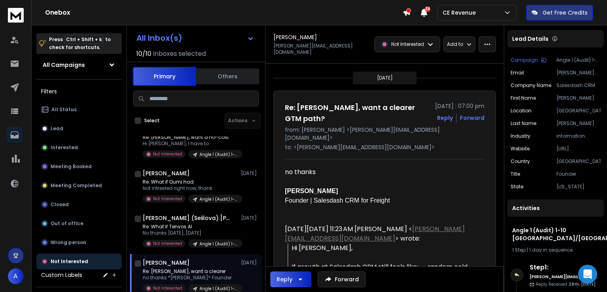
scroll to position [664, 0]
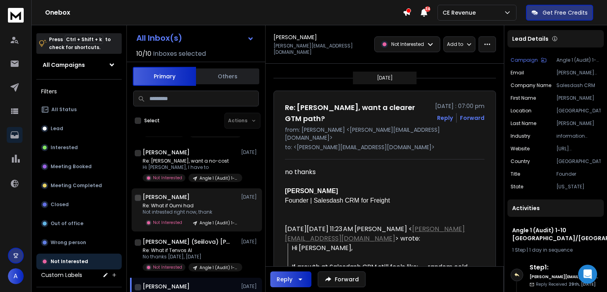
click at [231, 203] on p "Re: What if Oumi had" at bounding box center [190, 205] width 95 height 6
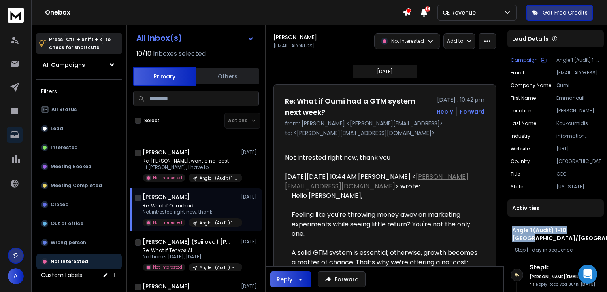
drag, startPoint x: 595, startPoint y: 226, endPoint x: 513, endPoint y: 228, distance: 81.8
click at [513, 228] on div "Angle 1 (Audit) 1-10 USA/CA 1 Step | 1 day in sequence" at bounding box center [556, 239] width 96 height 27
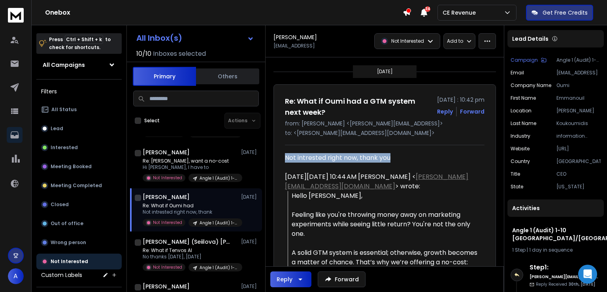
drag, startPoint x: 395, startPoint y: 153, endPoint x: 281, endPoint y: 155, distance: 114.2
click at [281, 155] on div "Re: What if Oumi had a GTM system next week? 30 July 2025 : 10:42 pm Reply Forw…" at bounding box center [385, 293] width 223 height 419
click at [561, 83] on p "Oumi" at bounding box center [579, 85] width 44 height 6
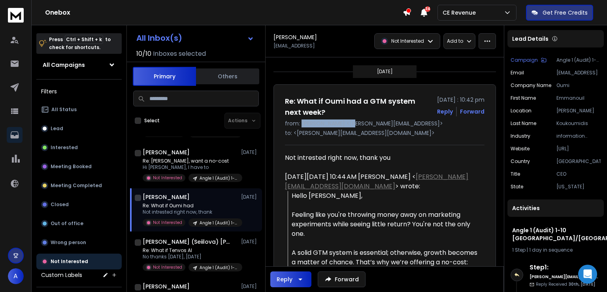
drag, startPoint x: 300, startPoint y: 122, endPoint x: 356, endPoint y: 121, distance: 55.4
click at [356, 121] on p "from: Manos Koukoumidis <manos@oumi.ai>" at bounding box center [385, 123] width 200 height 8
click at [580, 72] on p "manos@oumi.ai" at bounding box center [579, 73] width 44 height 6
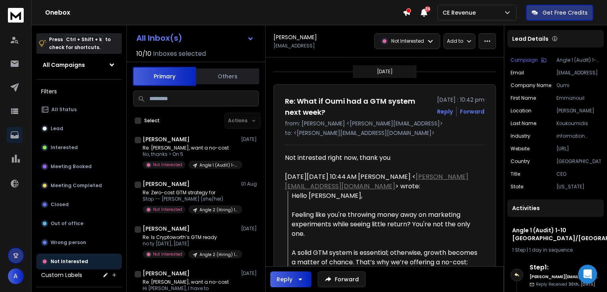
scroll to position [537, 0]
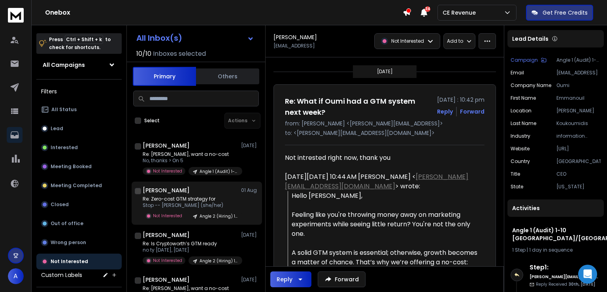
click at [240, 196] on div "Re: Zero-cost GTM strategy for Stop -- Shadiah Garwell (she/her) Not Interested…" at bounding box center [201, 208] width 116 height 24
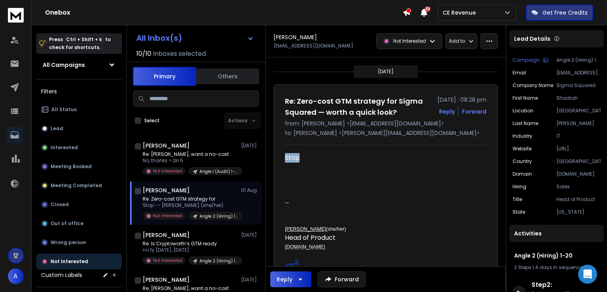
drag, startPoint x: 279, startPoint y: 169, endPoint x: 302, endPoint y: 104, distance: 68.8
click at [562, 84] on p "Sigma Squared" at bounding box center [579, 85] width 44 height 6
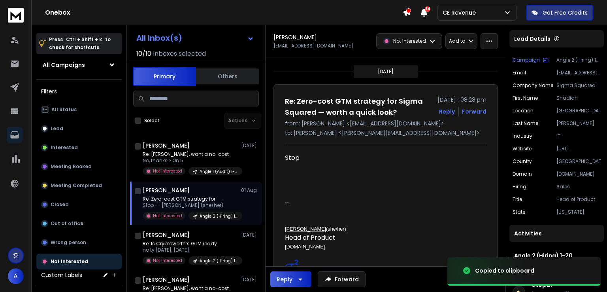
drag, startPoint x: 574, startPoint y: 253, endPoint x: 511, endPoint y: 253, distance: 63.6
click at [510, 253] on ol "Copied to clipboard" at bounding box center [524, 271] width 166 height 41
drag, startPoint x: 515, startPoint y: 253, endPoint x: 579, endPoint y: 254, distance: 64.0
click at [579, 254] on ol "Copied to clipboard" at bounding box center [524, 271] width 166 height 41
click at [580, 251] on ol "Copied to clipboard" at bounding box center [524, 271] width 166 height 41
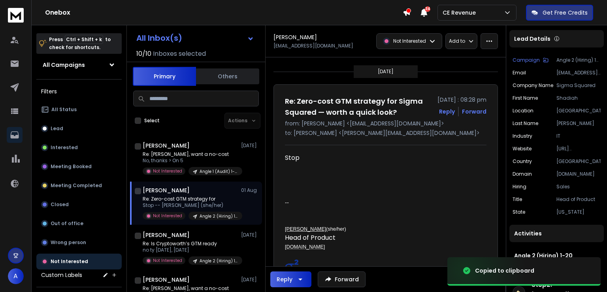
click at [553, 254] on ol "Copied to clipboard" at bounding box center [524, 271] width 166 height 41
click at [593, 263] on icon "Notifications (F8)" at bounding box center [592, 266] width 8 height 8
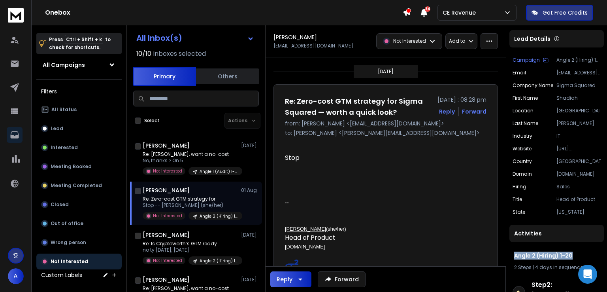
drag, startPoint x: 581, startPoint y: 256, endPoint x: 514, endPoint y: 256, distance: 67.2
click at [514, 256] on h1 "Angle 2 (Hiring) 1-20" at bounding box center [556, 255] width 85 height 8
drag, startPoint x: 303, startPoint y: 134, endPoint x: 325, endPoint y: 91, distance: 47.6
click at [345, 127] on p "from: Shadiah Garwell <shadiah@sigmasquared.io>" at bounding box center [386, 123] width 202 height 8
drag, startPoint x: 567, startPoint y: 74, endPoint x: 602, endPoint y: 109, distance: 50.0
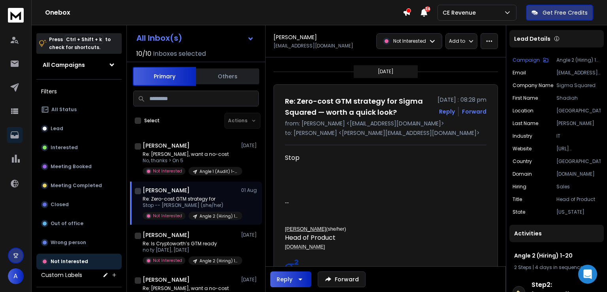
click at [566, 73] on p "shadiah@sigmasquared.io" at bounding box center [579, 73] width 44 height 6
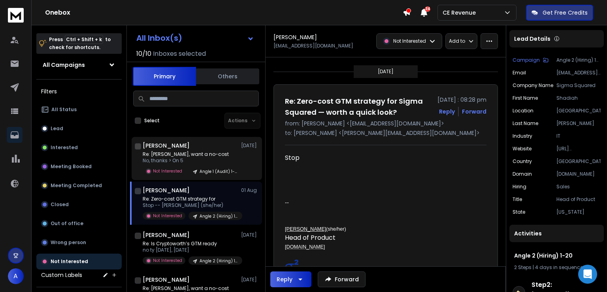
click at [251, 159] on div "Re: George, want a no-cost No, thanks > On 5 Not Interested Angle 1 (Audit) 1-1…" at bounding box center [201, 163] width 116 height 24
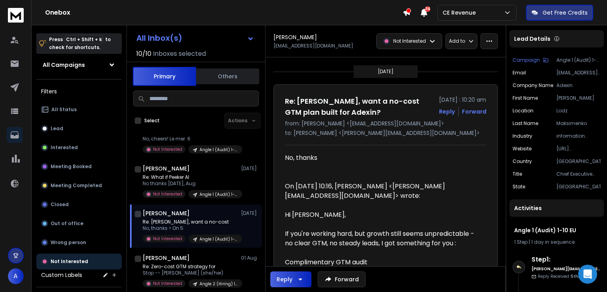
scroll to position [457, 0]
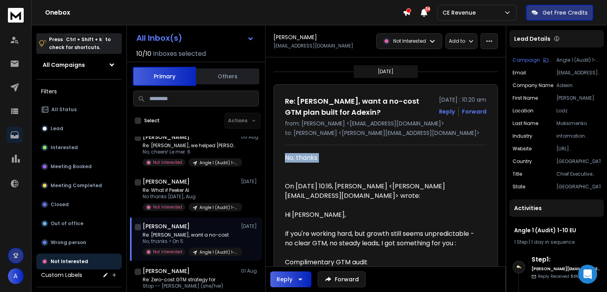
drag, startPoint x: 282, startPoint y: 160, endPoint x: 328, endPoint y: 162, distance: 46.3
click at [328, 162] on div "Re: George, want a no-cost GTM plan built for Adexin? 5 August 2025 : 10:20 am …" at bounding box center [386, 274] width 225 height 381
drag, startPoint x: 302, startPoint y: 124, endPoint x: 356, endPoint y: 124, distance: 53.8
click at [356, 124] on p "from: George Maksimenko <gmaksimenko@adexin.com>" at bounding box center [386, 123] width 202 height 8
click at [559, 86] on p "Adexin" at bounding box center [579, 85] width 44 height 6
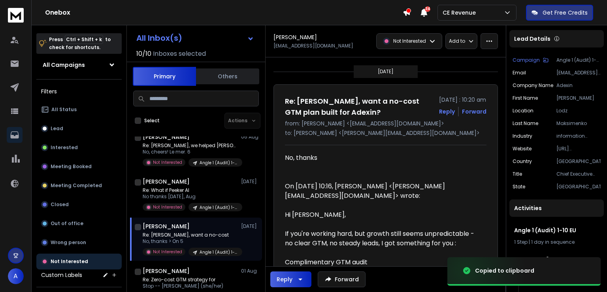
click at [568, 75] on p "gmaksimenko@adexin.com" at bounding box center [579, 73] width 44 height 6
drag, startPoint x: 579, startPoint y: 228, endPoint x: 514, endPoint y: 231, distance: 65.3
click at [514, 231] on h1 "Angle 1 (Audit) 1-10 EU" at bounding box center [556, 230] width 85 height 8
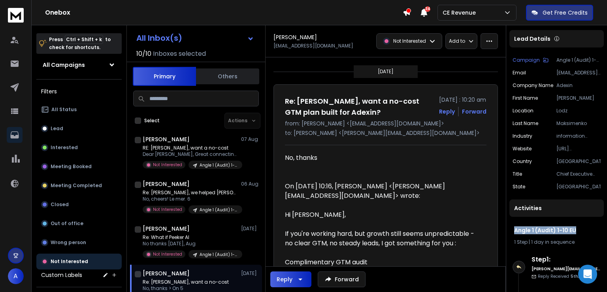
scroll to position [403, 0]
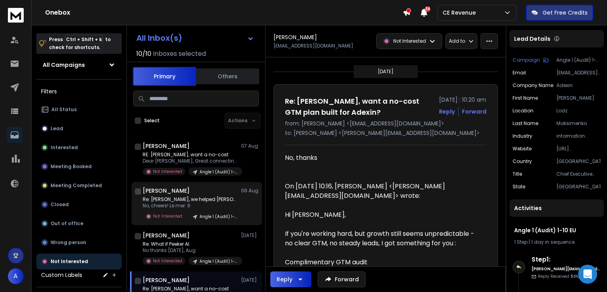
click at [255, 198] on div "Re: Maxime, we helped Kepler No, cheers! Le mer. 6 Not Interested Angle 1 (Audi…" at bounding box center [201, 208] width 116 height 24
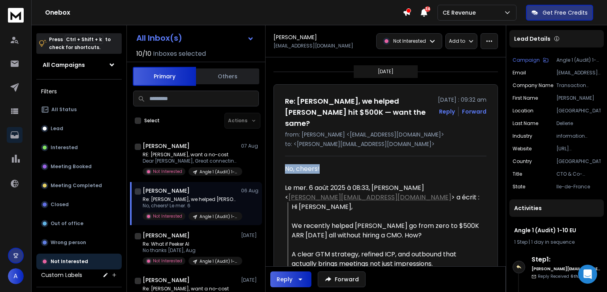
drag, startPoint x: 286, startPoint y: 157, endPoint x: 323, endPoint y: 154, distance: 36.5
click at [323, 154] on div "Re: Maxime, we helped Kepler hit $500K — want the same? 6 August 2025 : 09:32 a…" at bounding box center [386, 289] width 225 height 411
click at [568, 83] on p "Transaction Connect" at bounding box center [579, 85] width 44 height 6
drag, startPoint x: 591, startPoint y: 230, endPoint x: 514, endPoint y: 230, distance: 76.7
click at [514, 230] on h1 "Angle 1 (Audit) 1-10 EU" at bounding box center [556, 230] width 85 height 8
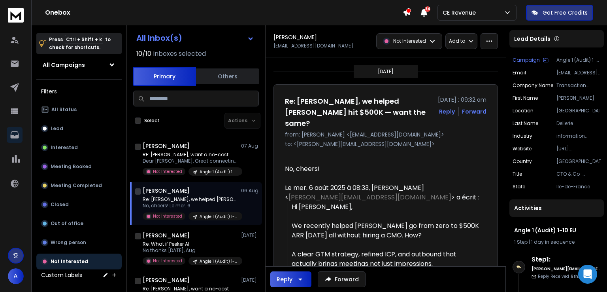
click at [579, 73] on p "maxime@transactionconnect.com" at bounding box center [579, 73] width 44 height 6
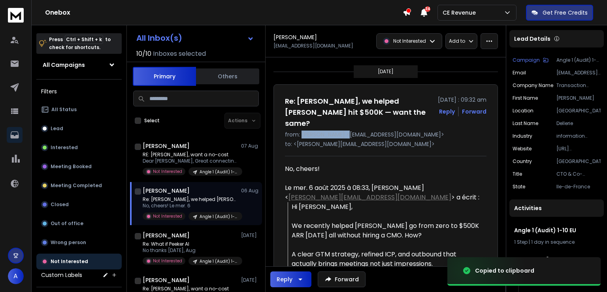
drag, startPoint x: 301, startPoint y: 123, endPoint x: 343, endPoint y: 124, distance: 41.9
click at [343, 130] on p "from: Maxime Dellerie <maxime@spaycial.com>" at bounding box center [386, 134] width 202 height 8
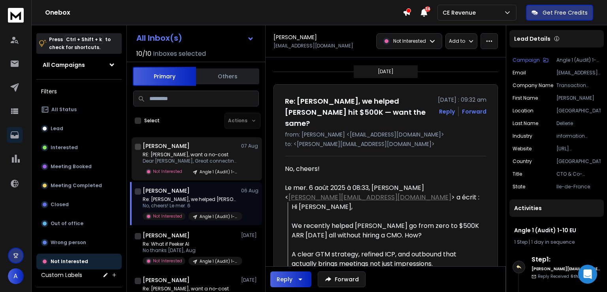
click at [177, 166] on div "RE: Francisco, want a no-cost Dear Chris, Great connecting, No Not Interested A…" at bounding box center [193, 163] width 100 height 24
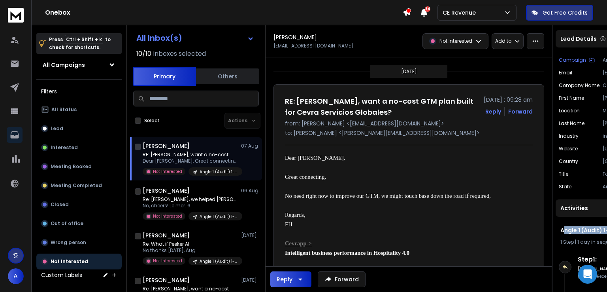
scroll to position [0, 57]
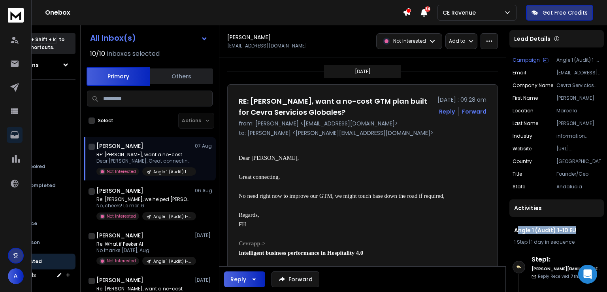
drag, startPoint x: 570, startPoint y: 222, endPoint x: 590, endPoint y: 227, distance: 21.2
click at [606, 225] on div "Press Ctrl + Shift + k to check for shortcuts. All Campaigns All Campaigns Filt…" at bounding box center [320, 171] width 576 height 292
click at [587, 227] on h1 "Angle 1 (Audit) 1-10 EU" at bounding box center [556, 230] width 85 height 8
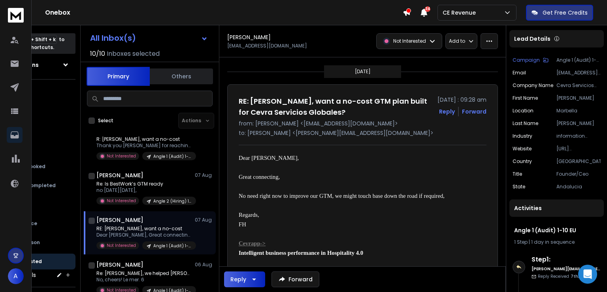
scroll to position [325, 0]
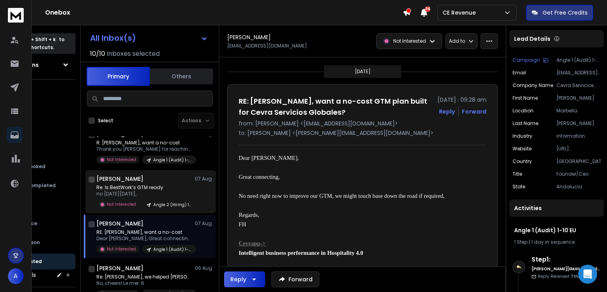
click at [183, 192] on div "Re: Is BestWork’s GTM ready no On Thu, Aug 7, Not Interested Angle 2 (Hiring) 1…" at bounding box center [154, 196] width 116 height 24
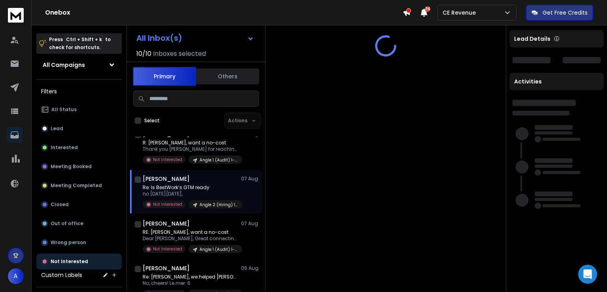
scroll to position [0, 0]
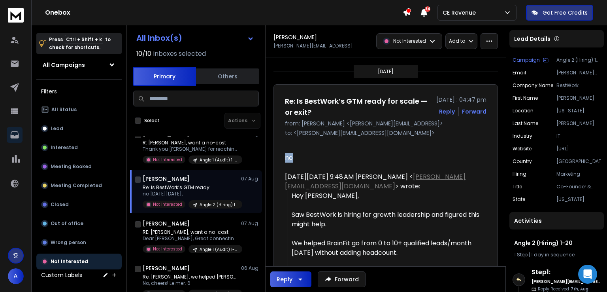
drag, startPoint x: 281, startPoint y: 159, endPoint x: 294, endPoint y: 159, distance: 12.6
click at [294, 159] on div "Re: Is BestWork’s GTM ready for scale — or exit? 7 August 2025 : 04:47 pm Reply…" at bounding box center [386, 279] width 225 height 390
drag, startPoint x: 300, startPoint y: 124, endPoint x: 327, endPoint y: 114, distance: 28.5
click at [332, 119] on p "from: Britt Burney <britt@bestwork.ai>" at bounding box center [386, 123] width 202 height 8
click at [563, 79] on div "Campaign Angle 2 (Hiring) 1-20 Email britt@bestwork.ai Company Name BestWork Fi…" at bounding box center [557, 129] width 94 height 164
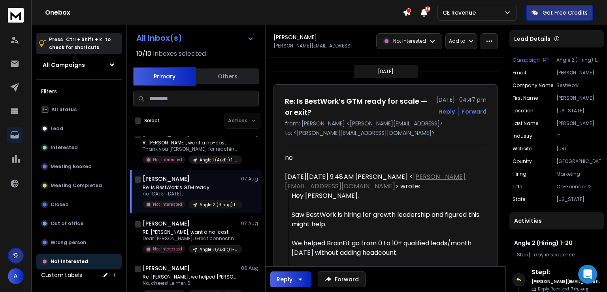
click at [563, 83] on p "BestWork" at bounding box center [579, 85] width 44 height 6
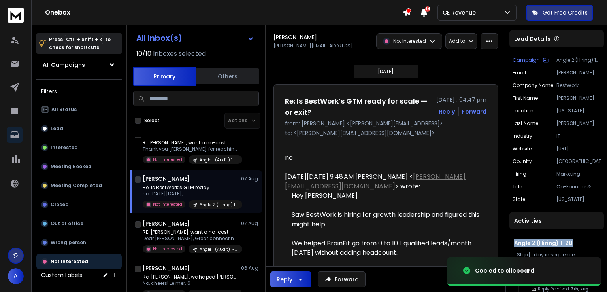
drag, startPoint x: 574, startPoint y: 241, endPoint x: 512, endPoint y: 239, distance: 61.7
click at [512, 239] on div "Angle 2 (Hiring) 1-20 1 Step | 1 day in sequence" at bounding box center [557, 248] width 94 height 19
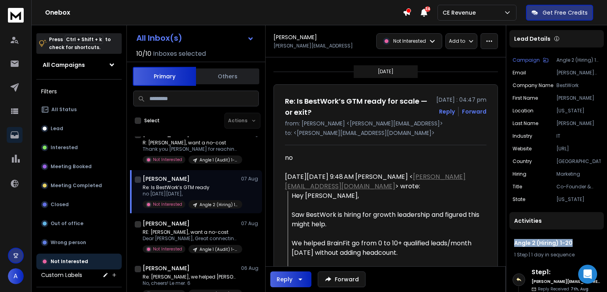
drag, startPoint x: 586, startPoint y: 73, endPoint x: 569, endPoint y: 70, distance: 16.9
click at [585, 73] on p "britt@bestwork.ai" at bounding box center [579, 73] width 44 height 6
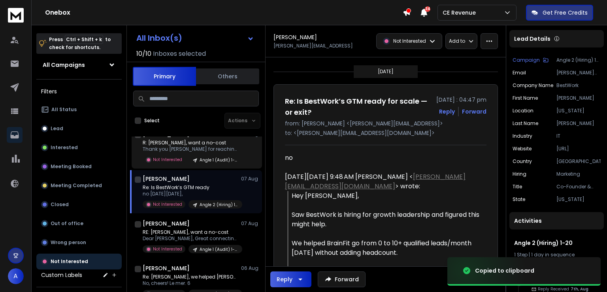
click at [243, 144] on div "R: Francesco, want a no-cost Thank you Chris for reaching Not Interested Angle …" at bounding box center [201, 152] width 116 height 24
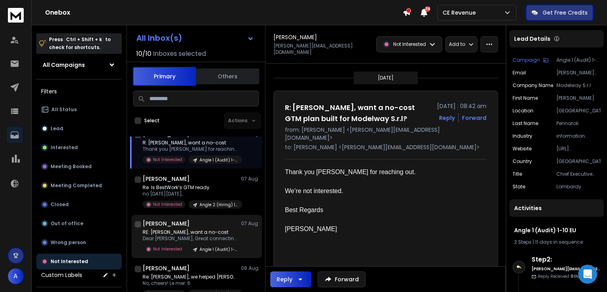
scroll to position [194, 0]
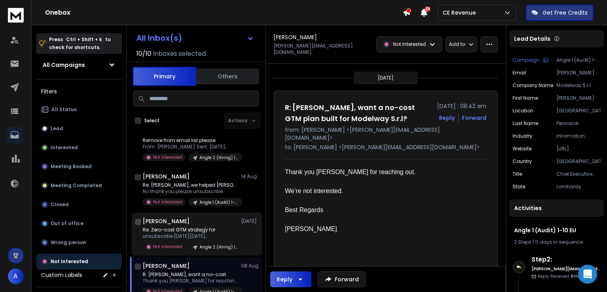
click at [250, 223] on p "10 Aug" at bounding box center [250, 221] width 18 height 6
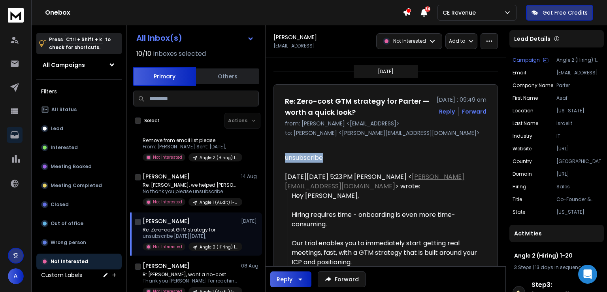
drag, startPoint x: 283, startPoint y: 158, endPoint x: 342, endPoint y: 157, distance: 58.9
click at [584, 74] on p "asaf@parter.ai" at bounding box center [579, 73] width 44 height 6
drag, startPoint x: 306, startPoint y: 123, endPoint x: 330, endPoint y: 123, distance: 24.5
click at [330, 123] on p "from: Asaf Israelit <asaf@parter.ai>" at bounding box center [386, 123] width 202 height 8
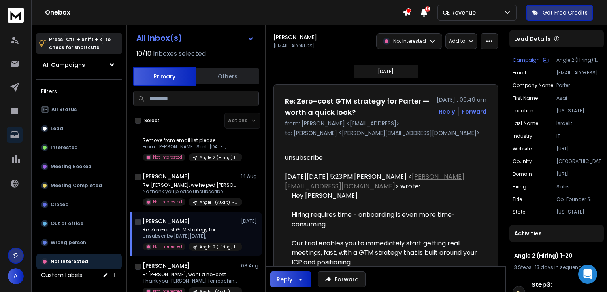
click at [562, 82] on p "Parter" at bounding box center [579, 85] width 44 height 6
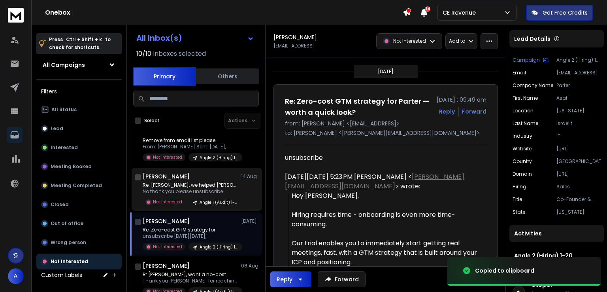
click at [239, 183] on div "Re: Philip, we helped Kepler No thank you please unsubscribe Not Interested Ang…" at bounding box center [193, 194] width 100 height 24
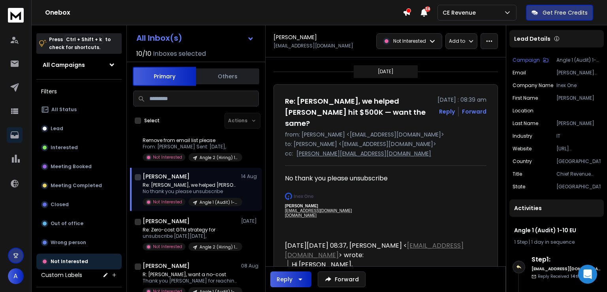
drag, startPoint x: 286, startPoint y: 168, endPoint x: 403, endPoint y: 168, distance: 116.6
click at [403, 174] on div "No thank you please unsubscribe Max Friberg max@inex.one inex.one" at bounding box center [382, 196] width 195 height 44
click at [561, 85] on p "Inex One" at bounding box center [579, 85] width 44 height 6
drag, startPoint x: 305, startPoint y: 124, endPoint x: 332, endPoint y: 125, distance: 27.3
click at [332, 130] on p "from: Max Friberg <max@inex.one>" at bounding box center [386, 134] width 202 height 8
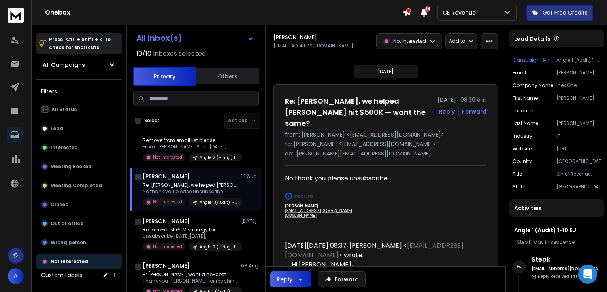
click at [579, 72] on p "philip@inex.one" at bounding box center [579, 73] width 44 height 6
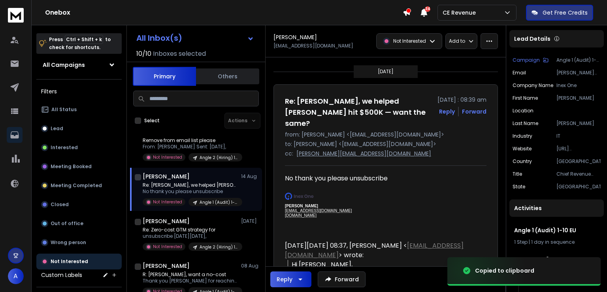
scroll to position [62, 0]
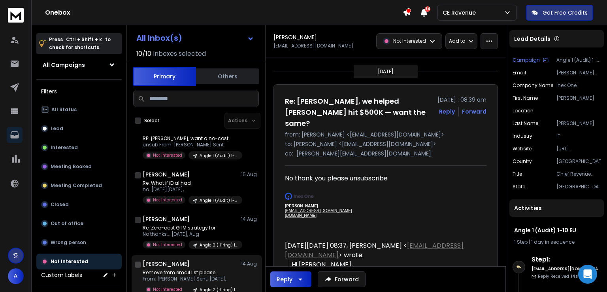
click at [246, 274] on div "Remove from email list please From: Chris Elsheikhi Sent: Wednesday, Not Intere…" at bounding box center [201, 281] width 116 height 24
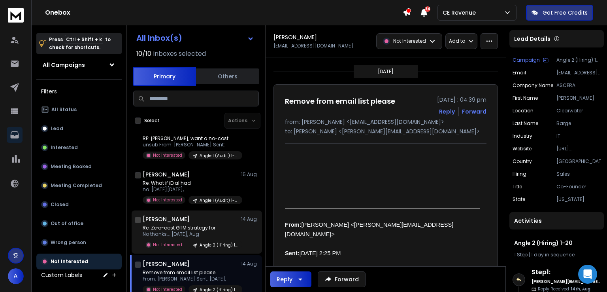
click at [237, 228] on p "Re: Zero-cost GTM strategy for" at bounding box center [190, 228] width 95 height 6
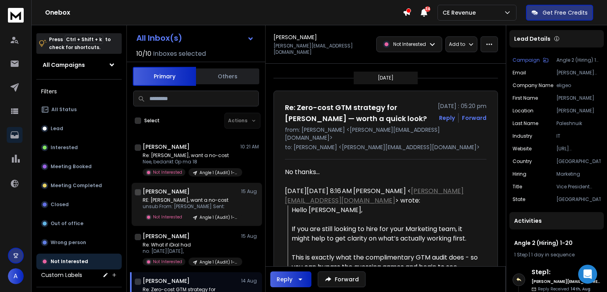
scroll to position [132, 0]
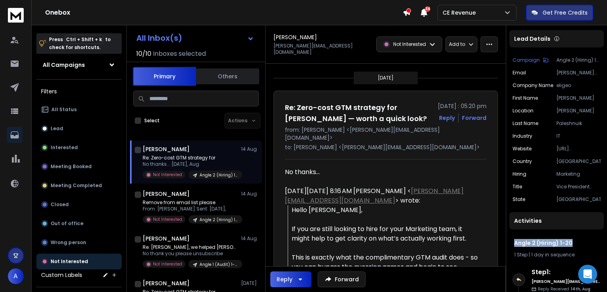
drag, startPoint x: 579, startPoint y: 240, endPoint x: 513, endPoint y: 245, distance: 65.4
click at [513, 245] on div "Angle 2 (Hiring) 1-20 1 Step | 1 day in sequence" at bounding box center [557, 248] width 94 height 19
drag, startPoint x: 342, startPoint y: 158, endPoint x: 355, endPoint y: 159, distance: 12.7
click at [355, 159] on div "Re: Zero-cost GTM strategy for eligeo — worth a quick look? 14 August 2025 : 05…" at bounding box center [386, 266] width 225 height 351
drag, startPoint x: 301, startPoint y: 125, endPoint x: 346, endPoint y: 123, distance: 44.7
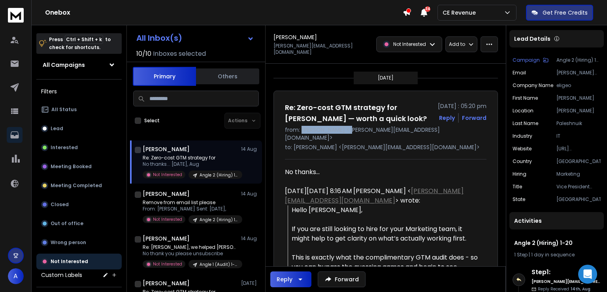
click at [346, 126] on p "from: John Paleshnuik <john.paleshnuik@eligeo.com>" at bounding box center [386, 134] width 202 height 16
click at [560, 85] on p "eligeo" at bounding box center [579, 85] width 44 height 6
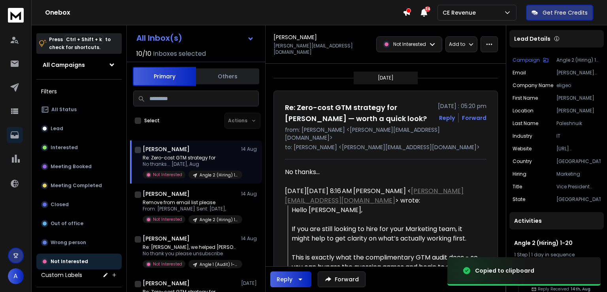
click at [558, 70] on p "john.paleshnuik@eligeo.com" at bounding box center [579, 73] width 44 height 6
click at [264, 164] on div "All Inbox(s) 10 / 10 Inboxes selected Primary Others Select Actions Ann Praet 1…" at bounding box center [195, 171] width 139 height 292
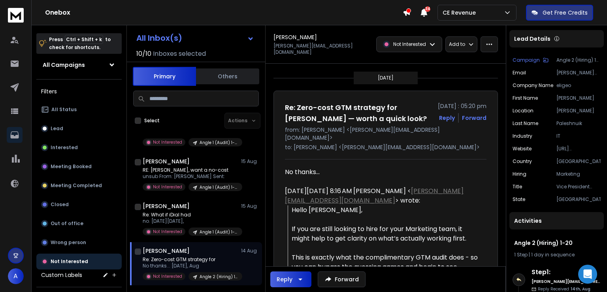
scroll to position [23, 0]
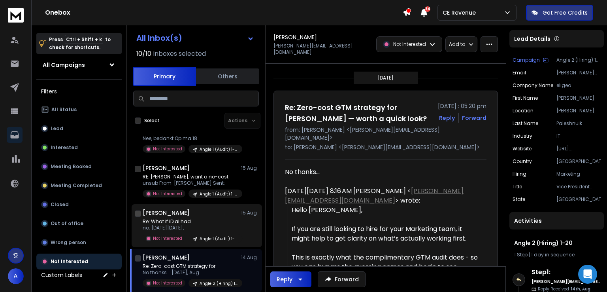
click at [254, 226] on div "Re: What if iDial had no. On Fri, Aug 15, Not Interested Angle 1 (Audit) 1-10 U…" at bounding box center [201, 230] width 116 height 24
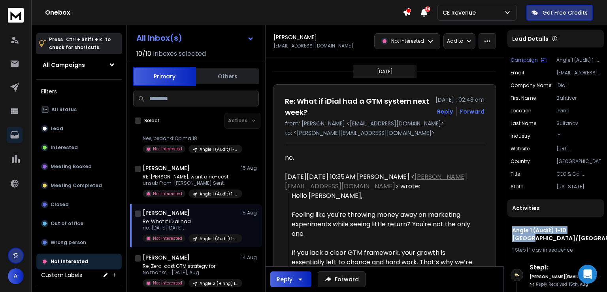
drag, startPoint x: 598, startPoint y: 226, endPoint x: 446, endPoint y: 184, distance: 157.7
click at [514, 233] on div "Angle 1 (Audit) 1-10 USA/CA 1 Step | 1 day in sequence" at bounding box center [556, 239] width 96 height 27
click at [562, 83] on p "iDial" at bounding box center [579, 85] width 44 height 6
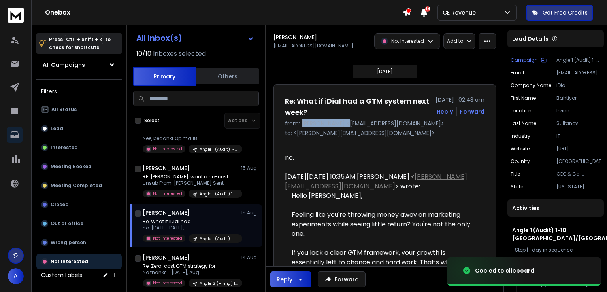
drag, startPoint x: 310, startPoint y: 123, endPoint x: 342, endPoint y: 123, distance: 31.6
click at [342, 123] on p "from: Bahtiyor Sultan <bahtiyor@idial.io>" at bounding box center [385, 123] width 200 height 8
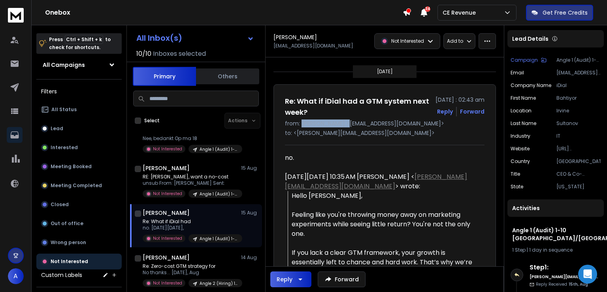
click at [566, 73] on p "bahtiyor@idial.io" at bounding box center [579, 73] width 44 height 6
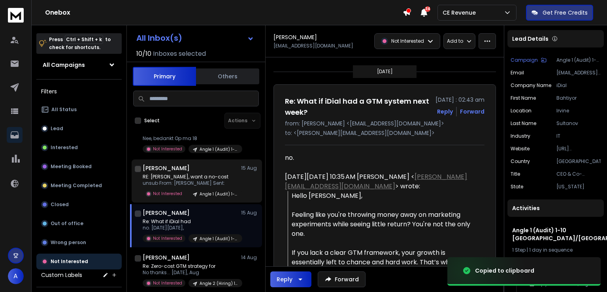
click at [247, 172] on div "Adrien Vaissade 15 Aug" at bounding box center [201, 168] width 116 height 8
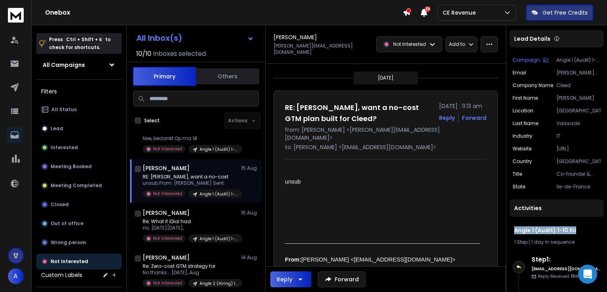
drag, startPoint x: 591, startPoint y: 226, endPoint x: 513, endPoint y: 226, distance: 77.9
click at [513, 226] on div "Angle 1 (Audit) 1-10 EU 1 Step | 1 day in sequence" at bounding box center [557, 235] width 94 height 19
click at [567, 85] on p "Cleed" at bounding box center [579, 85] width 44 height 6
drag, startPoint x: 302, startPoint y: 124, endPoint x: 345, endPoint y: 122, distance: 43.9
click at [345, 126] on p "from: Adrien Vaissade <adrien.vaissade@cleed.com>" at bounding box center [386, 134] width 202 height 16
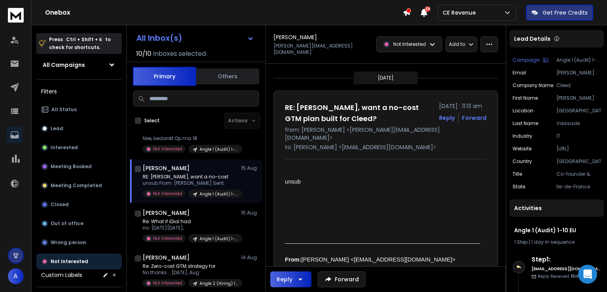
click at [584, 73] on p "adrien.vaissade@cleed.com" at bounding box center [579, 73] width 44 height 6
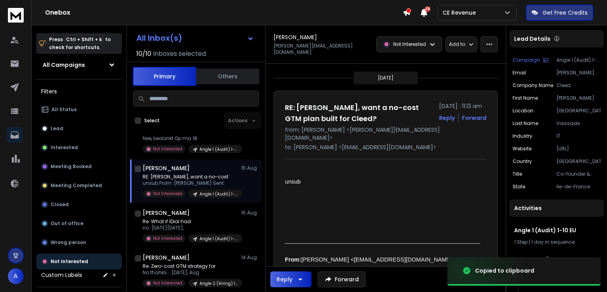
scroll to position [0, 0]
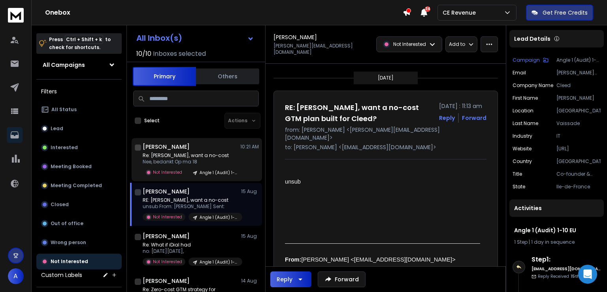
click at [248, 156] on div "Re: Ann, want a no-cost Nee, bedankt Op ma 18 Not Interested Angle 1 (Audit) 1-…" at bounding box center [201, 164] width 116 height 24
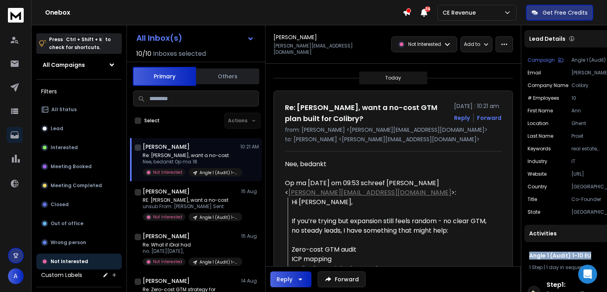
scroll to position [0, 25]
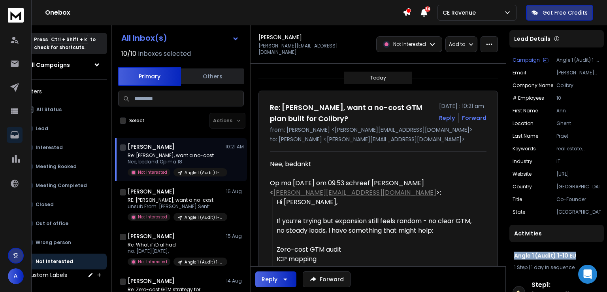
drag, startPoint x: 530, startPoint y: 255, endPoint x: 607, endPoint y: 253, distance: 76.7
click at [607, 253] on div "Press Ctrl + Shift + k to check for shortcuts. All Campaigns All Campaigns Filt…" at bounding box center [320, 171] width 576 height 292
drag, startPoint x: 259, startPoint y: 159, endPoint x: 302, endPoint y: 159, distance: 43.5
drag, startPoint x: 274, startPoint y: 121, endPoint x: 267, endPoint y: 24, distance: 97.5
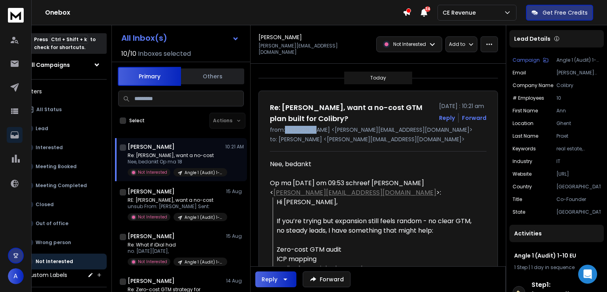
click at [301, 126] on p "from: Ann Praet <ann@co-libry.be>" at bounding box center [378, 130] width 217 height 8
click at [557, 87] on p "Colibry" at bounding box center [579, 85] width 44 height 6
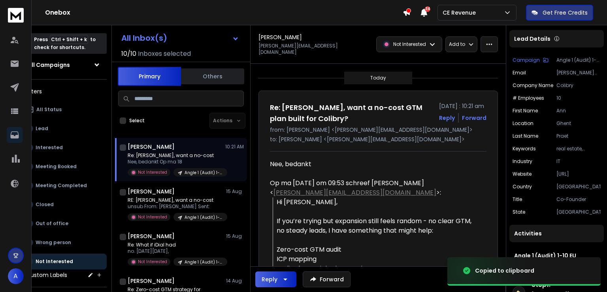
click at [582, 75] on p "ann@co-libry.be" at bounding box center [579, 73] width 44 height 6
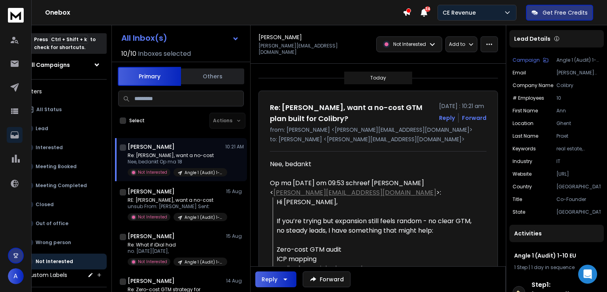
click at [476, 14] on p "CE Revenue" at bounding box center [461, 13] width 36 height 8
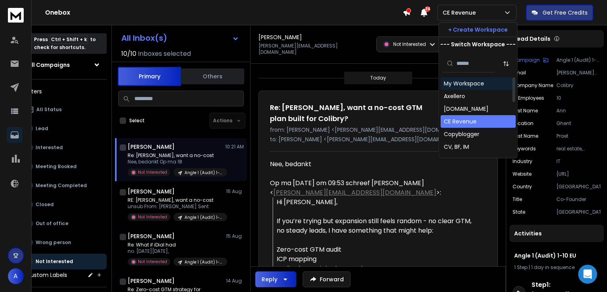
click at [475, 79] on div "My Workspace" at bounding box center [464, 83] width 40 height 8
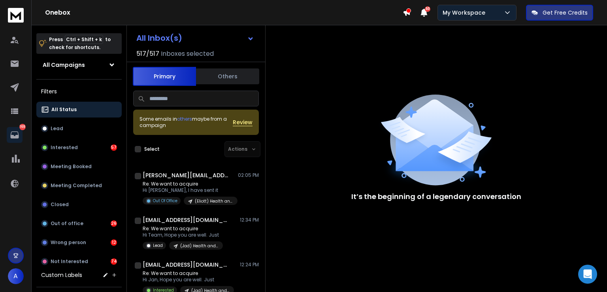
click at [485, 12] on p "My Workspace" at bounding box center [466, 13] width 46 height 8
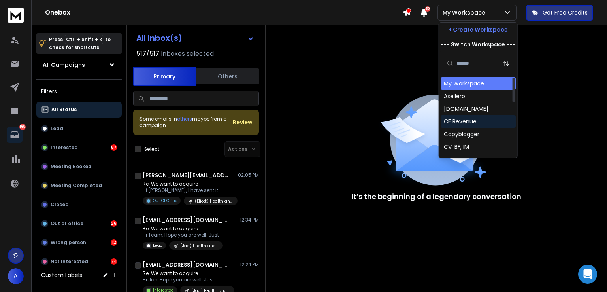
click at [477, 120] on div "CE Revenue" at bounding box center [478, 121] width 75 height 13
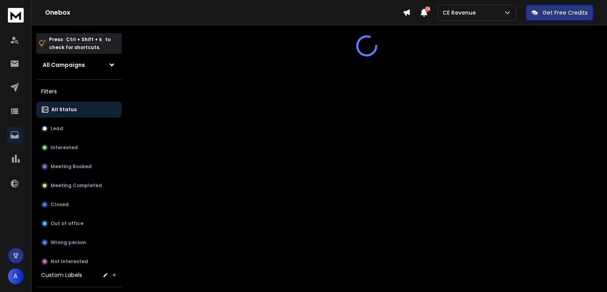
click at [19, 275] on span "A" at bounding box center [16, 276] width 16 height 16
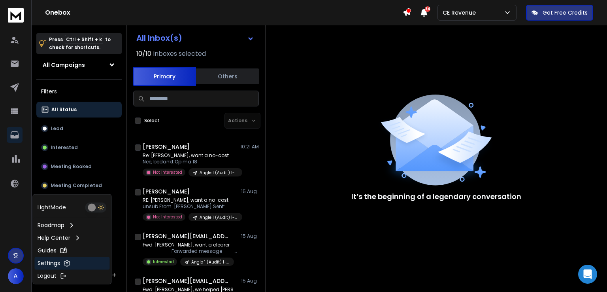
click at [63, 259] on div "Settings" at bounding box center [71, 263] width 75 height 13
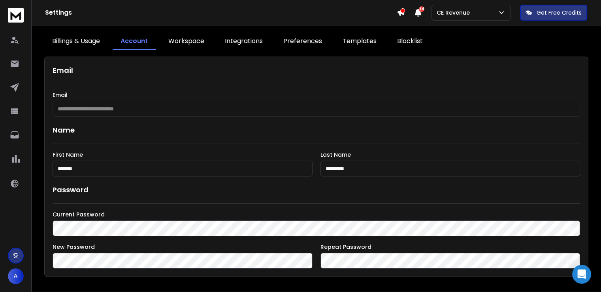
click at [406, 37] on link "Blocklist" at bounding box center [410, 41] width 42 height 17
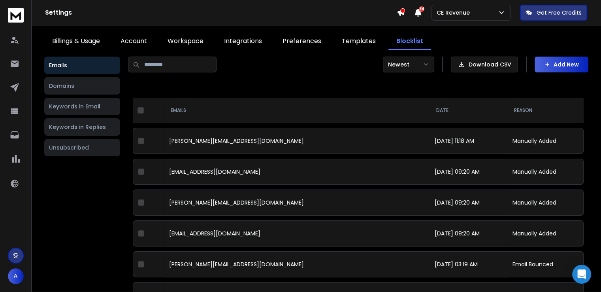
click at [551, 67] on button "Add New" at bounding box center [562, 65] width 54 height 16
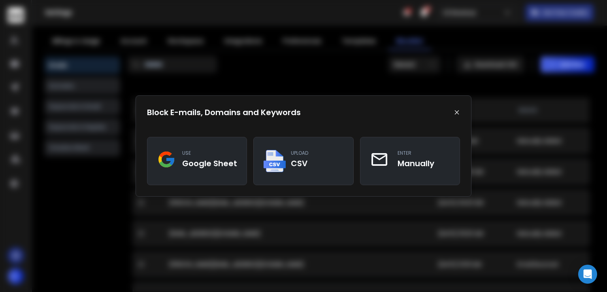
drag, startPoint x: 410, startPoint y: 150, endPoint x: 405, endPoint y: 150, distance: 4.7
click at [405, 150] on p "enter" at bounding box center [416, 153] width 37 height 6
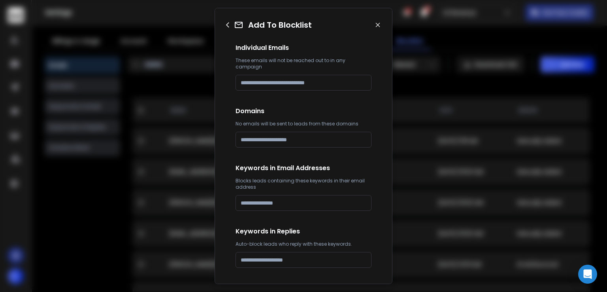
click at [264, 75] on input at bounding box center [304, 83] width 136 height 16
paste input "**********"
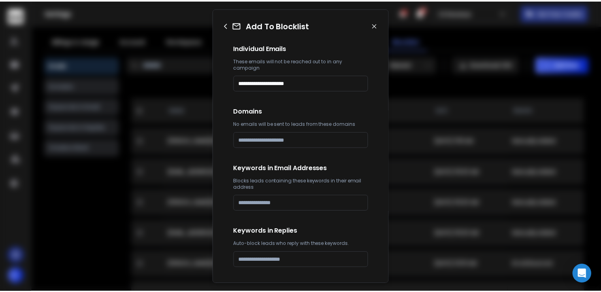
scroll to position [28, 0]
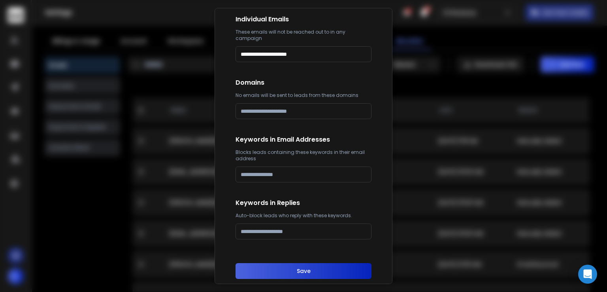
type input "**********"
click at [277, 263] on button "Save" at bounding box center [304, 271] width 136 height 16
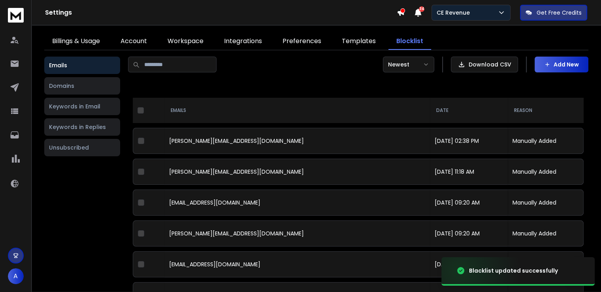
click at [473, 9] on p "CE Revenue" at bounding box center [455, 13] width 36 height 8
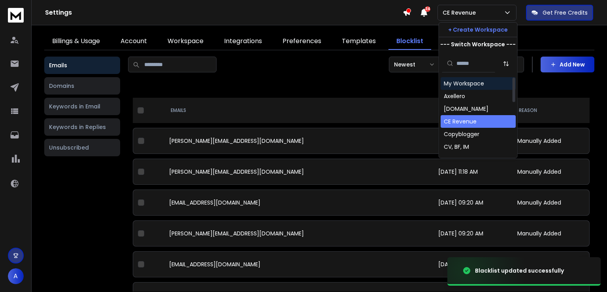
click at [468, 83] on div "My Workspace" at bounding box center [464, 83] width 40 height 8
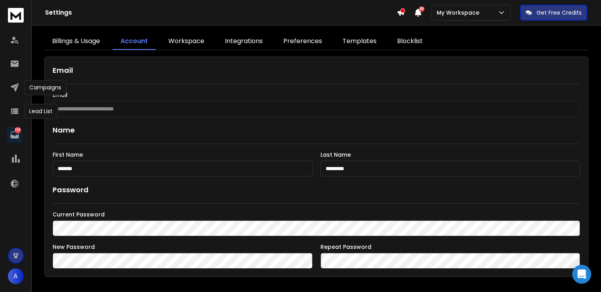
click at [17, 133] on p "169" at bounding box center [18, 130] width 6 height 6
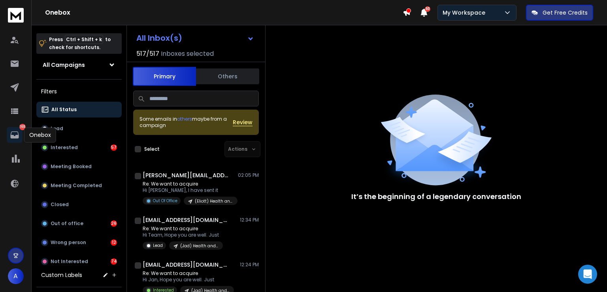
click at [453, 9] on p "My Workspace" at bounding box center [466, 13] width 46 height 8
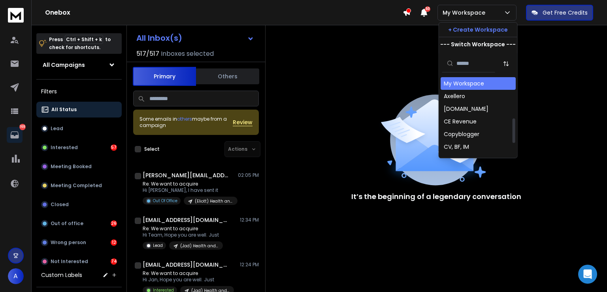
scroll to position [132, 0]
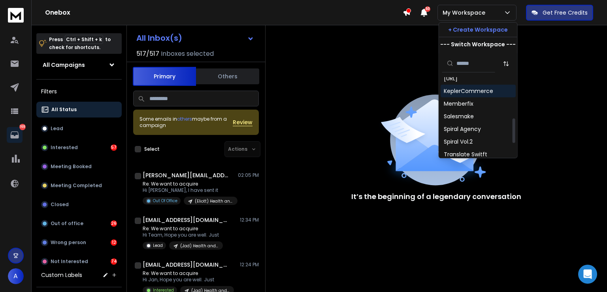
click at [473, 91] on div "KeplerCommerce" at bounding box center [468, 91] width 49 height 8
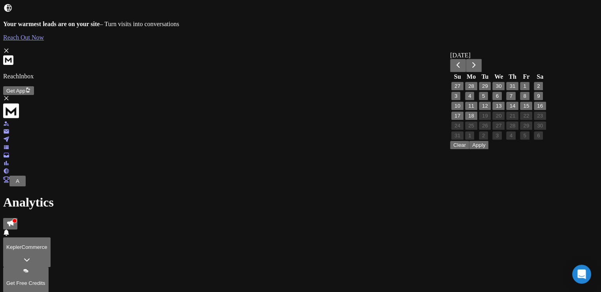
click at [529, 90] on button "1" at bounding box center [524, 86] width 9 height 8
click at [477, 120] on button "18" at bounding box center [471, 115] width 12 height 8
click at [489, 149] on button "Apply" at bounding box center [478, 145] width 19 height 8
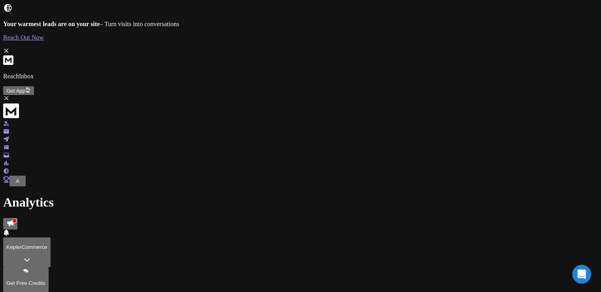
scroll to position [218, 0]
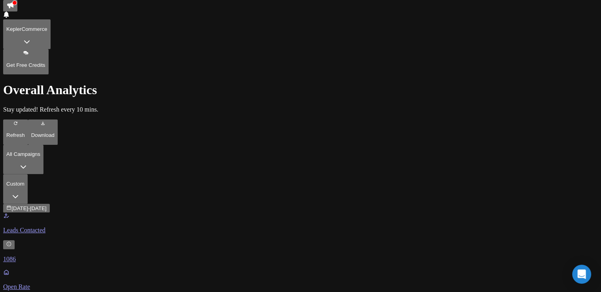
drag, startPoint x: 378, startPoint y: 204, endPoint x: 392, endPoint y: 271, distance: 67.8
drag, startPoint x: 370, startPoint y: 200, endPoint x: 387, endPoint y: 268, distance: 69.1
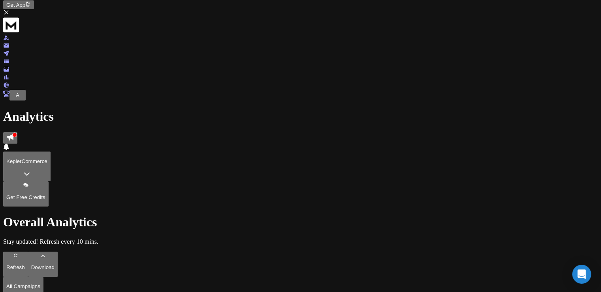
scroll to position [0, 0]
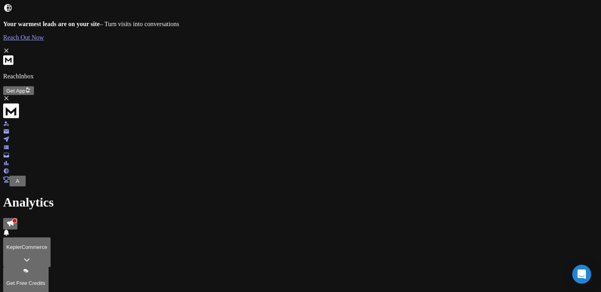
click at [9, 128] on icon at bounding box center [6, 131] width 6 height 6
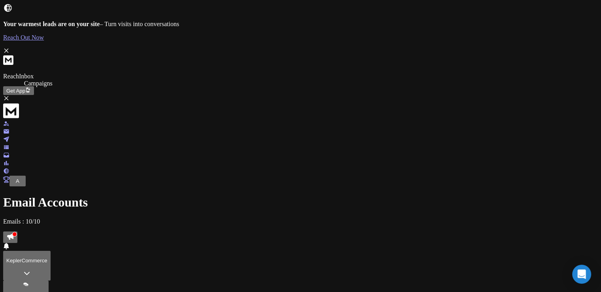
click at [9, 136] on icon at bounding box center [6, 139] width 6 height 6
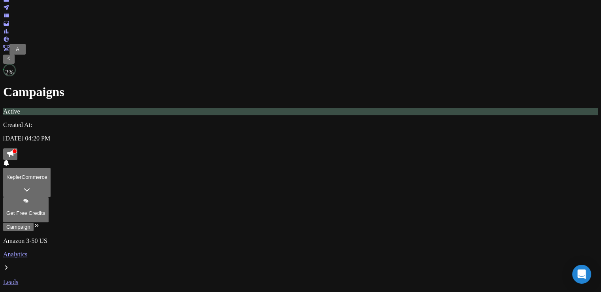
scroll to position [298, 0]
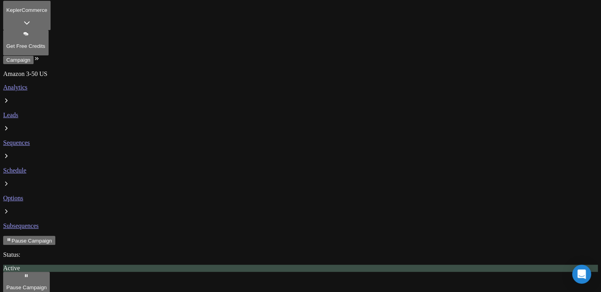
drag, startPoint x: 205, startPoint y: 159, endPoint x: 230, endPoint y: 159, distance: 24.9
drag, startPoint x: 134, startPoint y: 235, endPoint x: 169, endPoint y: 266, distance: 46.2
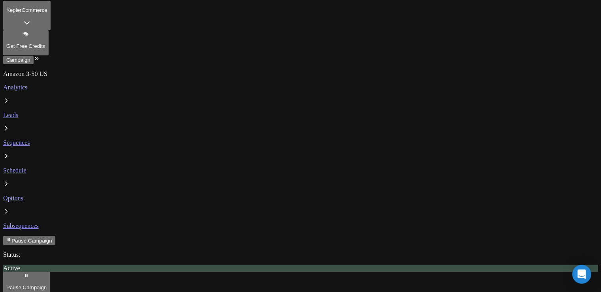
scroll to position [35, 0]
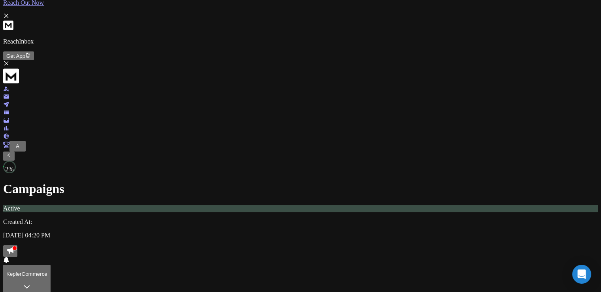
click at [11, 153] on icon at bounding box center [8, 155] width 5 height 5
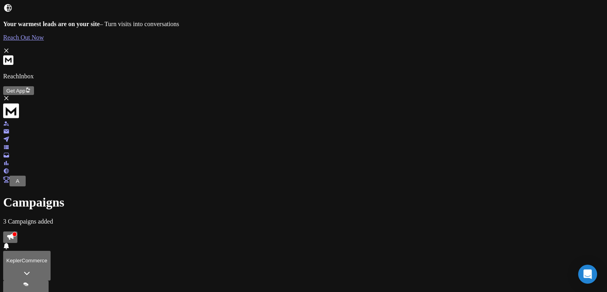
click at [47, 257] on p "KeplerCommerce" at bounding box center [26, 260] width 41 height 6
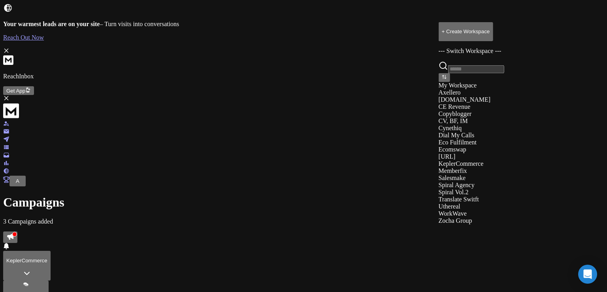
scroll to position [174, 0]
click at [463, 203] on div "Uthereal" at bounding box center [472, 206] width 66 height 7
